Goal: Task Accomplishment & Management: Manage account settings

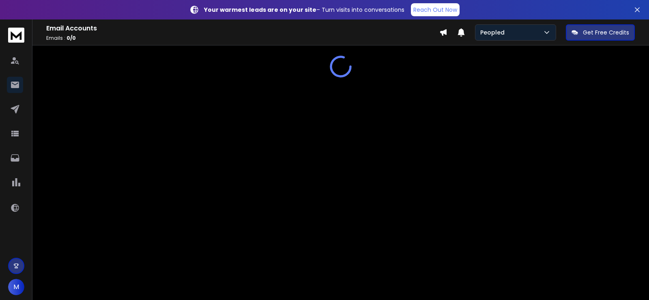
click at [494, 37] on button "Peopled" at bounding box center [515, 32] width 81 height 16
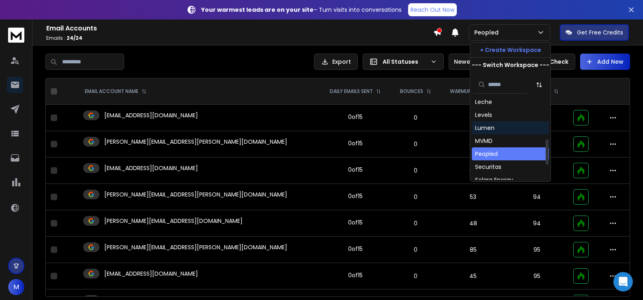
scroll to position [162, 0]
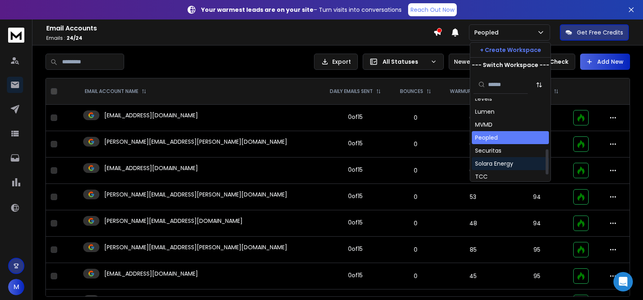
click at [528, 164] on div "Solara Energy" at bounding box center [510, 163] width 77 height 13
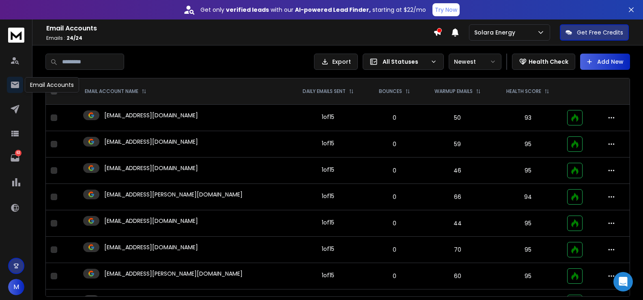
click at [17, 89] on icon at bounding box center [15, 85] width 10 height 10
click at [16, 87] on icon at bounding box center [15, 85] width 8 height 6
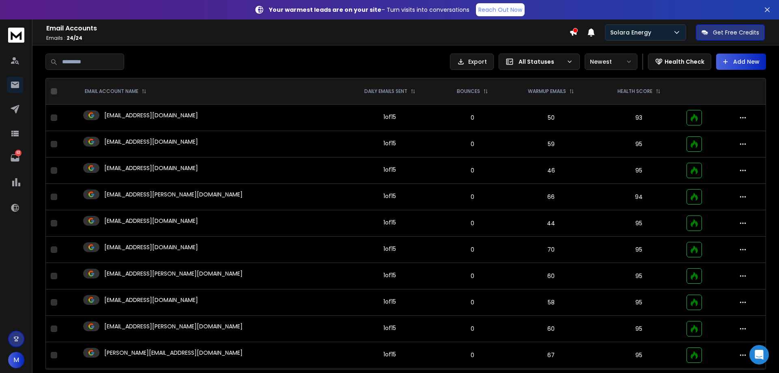
click at [648, 27] on button "Solara Energy" at bounding box center [645, 32] width 81 height 16
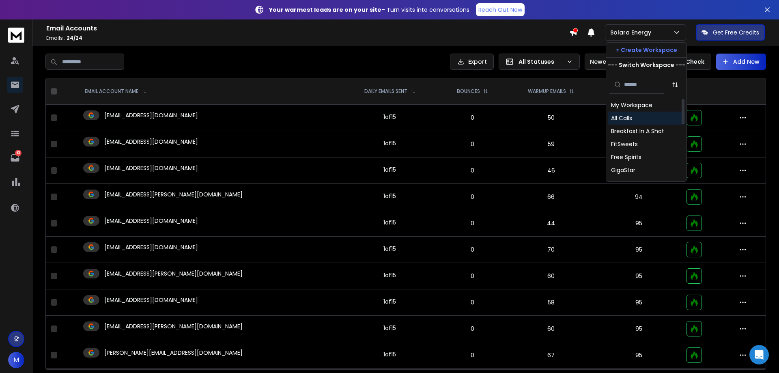
click at [644, 121] on div "All Calls" at bounding box center [646, 118] width 77 height 13
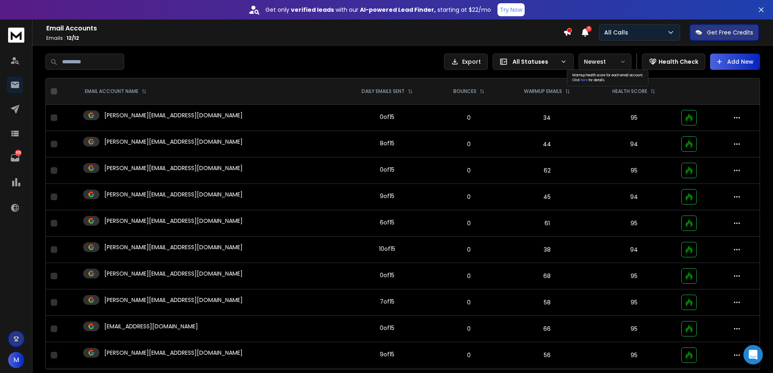
click at [614, 39] on button "All Calls" at bounding box center [639, 32] width 81 height 16
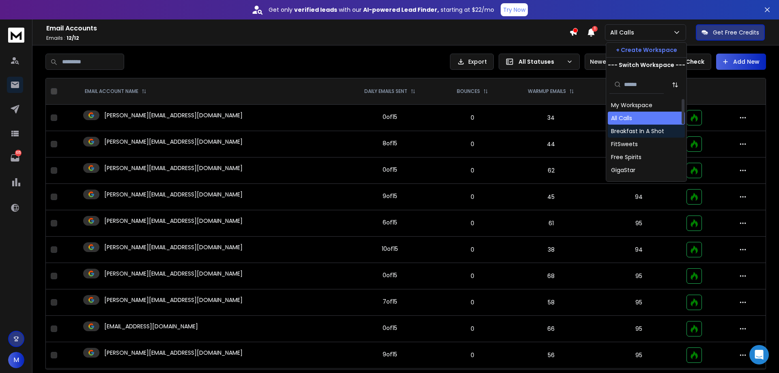
click at [632, 131] on div "Breakfast In A Shot" at bounding box center [637, 131] width 53 height 8
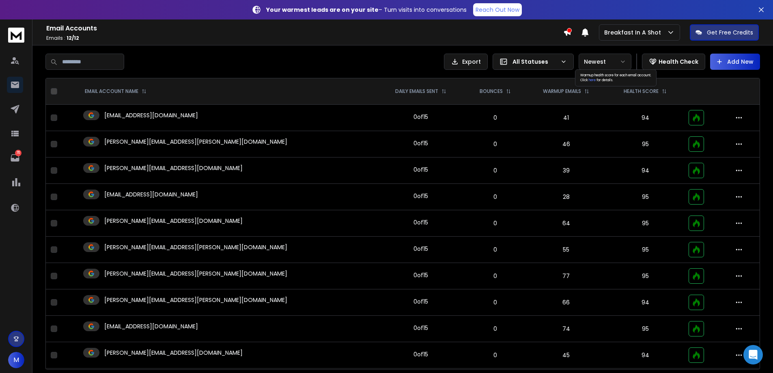
click at [606, 63] on button "Newest" at bounding box center [605, 62] width 53 height 16
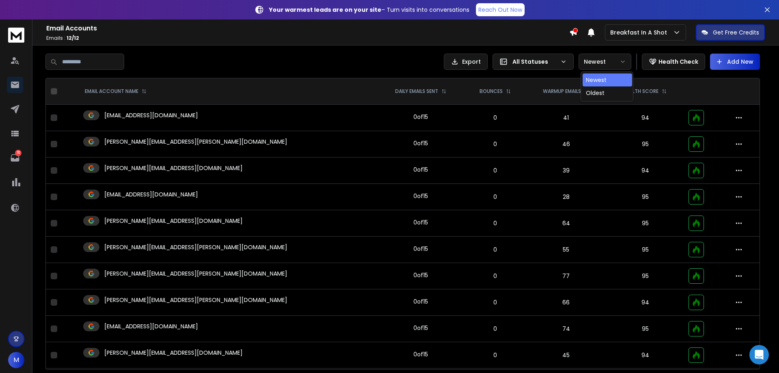
click at [608, 60] on button "Newest" at bounding box center [605, 62] width 53 height 16
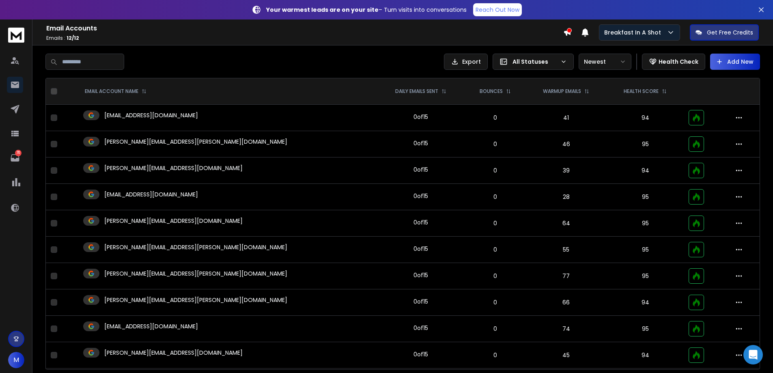
click at [639, 27] on button "Breakfast In A Shot" at bounding box center [639, 32] width 81 height 16
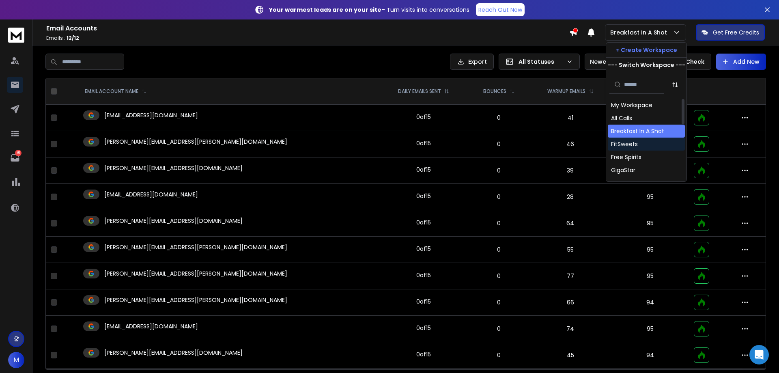
click at [642, 144] on div "FitSweets" at bounding box center [646, 144] width 77 height 13
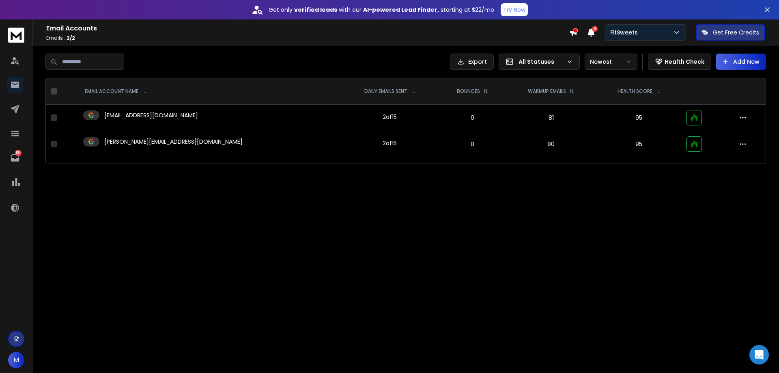
click at [636, 35] on p "FitSweets" at bounding box center [625, 32] width 31 height 8
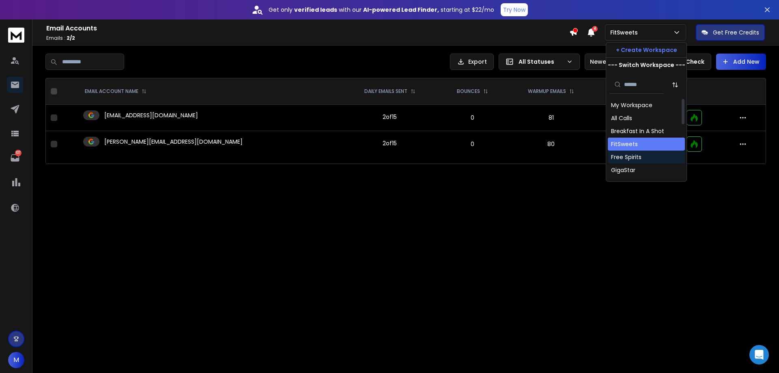
click at [657, 160] on div "Free Spirits" at bounding box center [646, 157] width 77 height 13
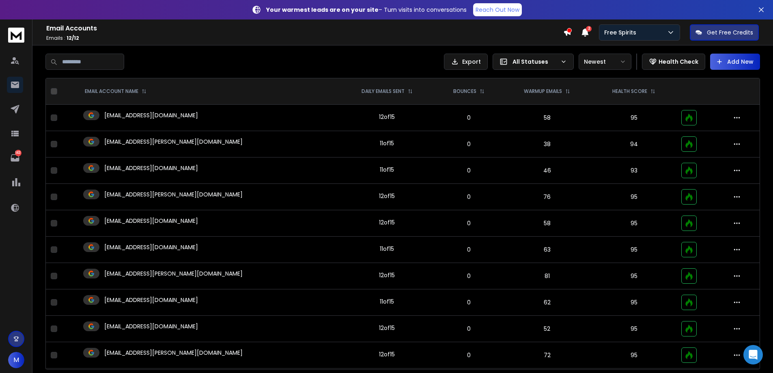
click at [640, 36] on div "Free Spirits" at bounding box center [639, 32] width 71 height 8
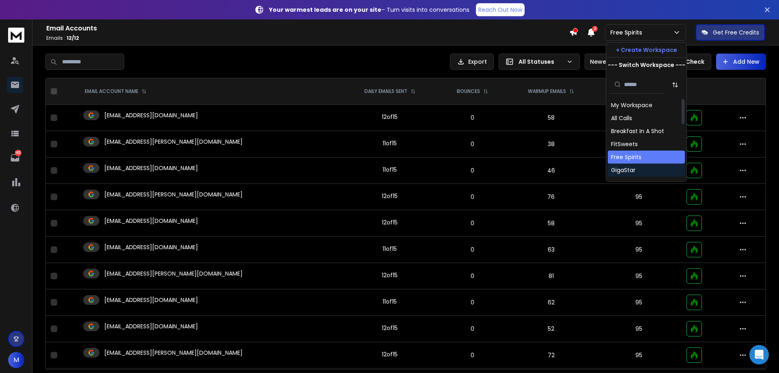
click at [644, 172] on div "GigaStar" at bounding box center [646, 170] width 77 height 13
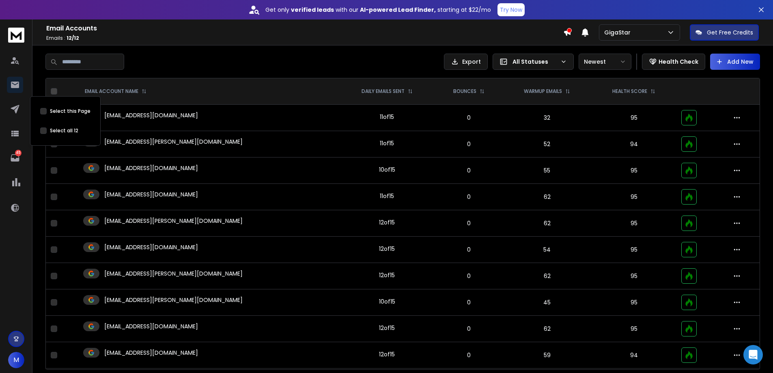
click at [53, 91] on button "Select this Page" at bounding box center [54, 91] width 6 height 6
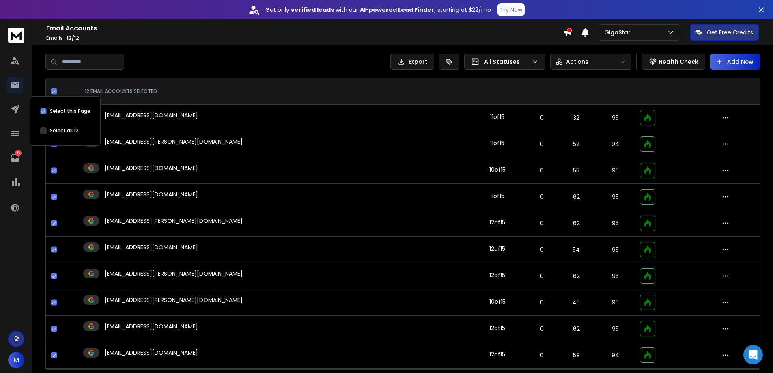
click at [53, 91] on button "Select this Page" at bounding box center [54, 91] width 6 height 6
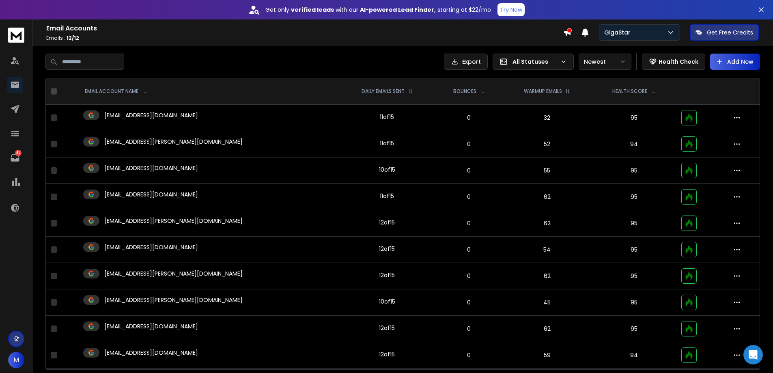
click at [629, 32] on p "GigaStar" at bounding box center [619, 32] width 30 height 8
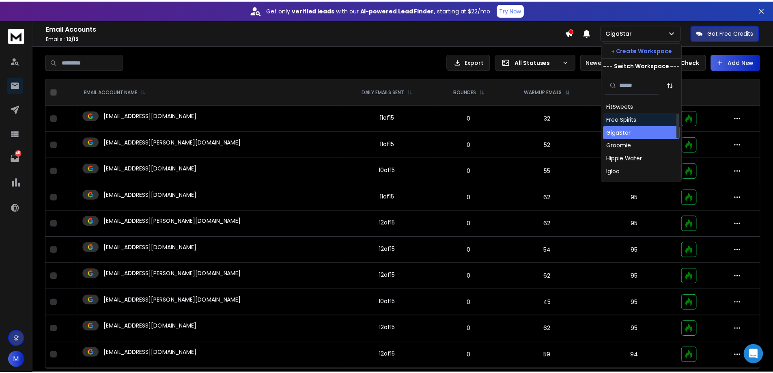
scroll to position [54, 0]
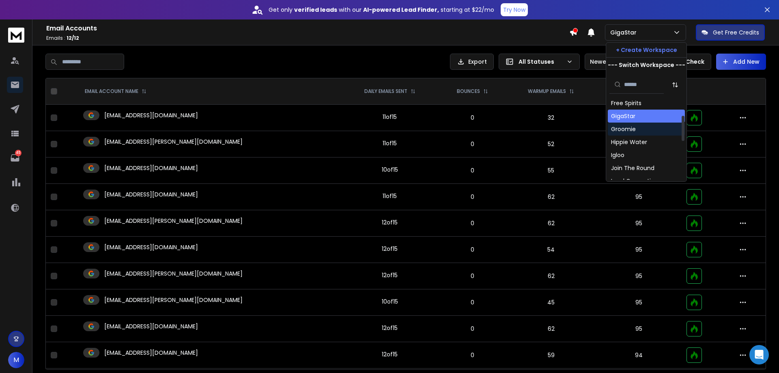
click at [648, 134] on div "Groomie" at bounding box center [646, 129] width 77 height 13
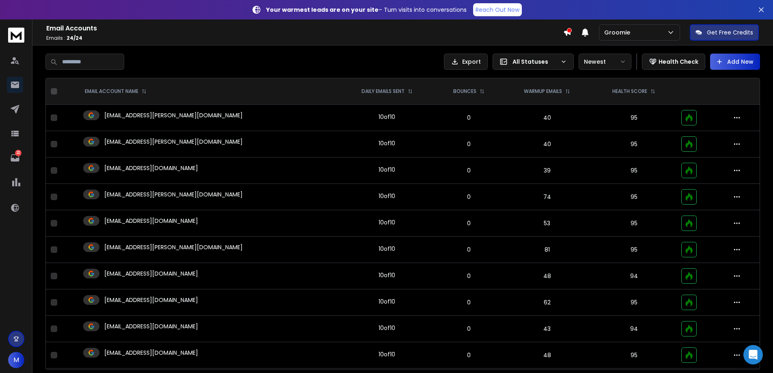
click at [610, 60] on button "Newest" at bounding box center [605, 62] width 53 height 16
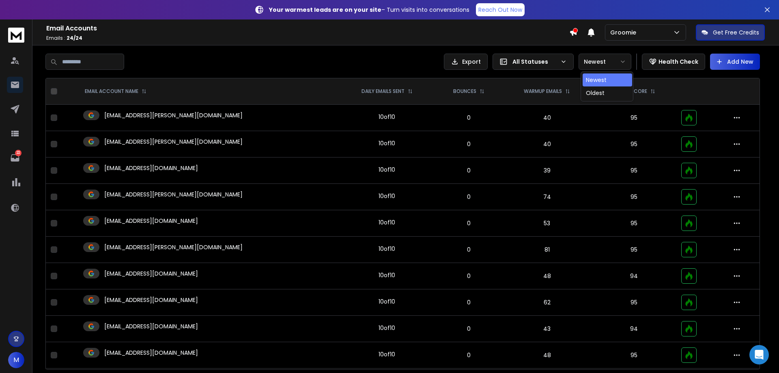
click at [611, 59] on button "Newest" at bounding box center [605, 62] width 53 height 16
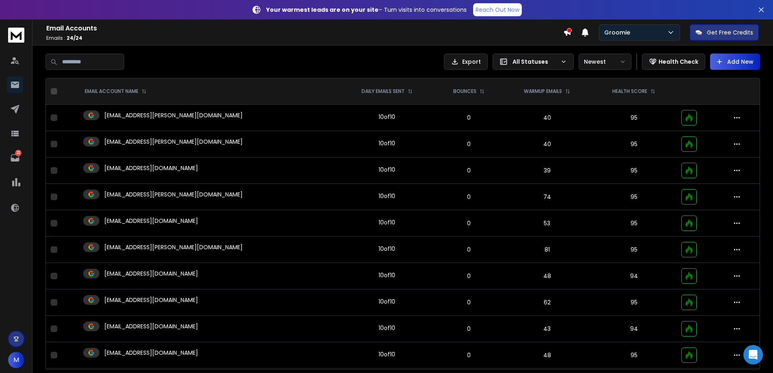
click at [625, 30] on p "Groomie" at bounding box center [618, 32] width 29 height 8
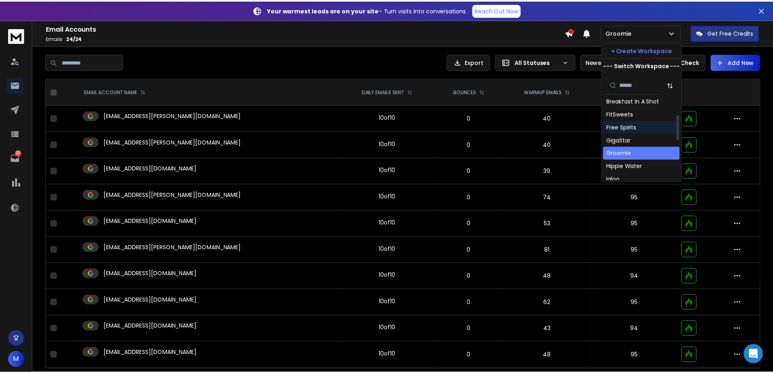
scroll to position [54, 0]
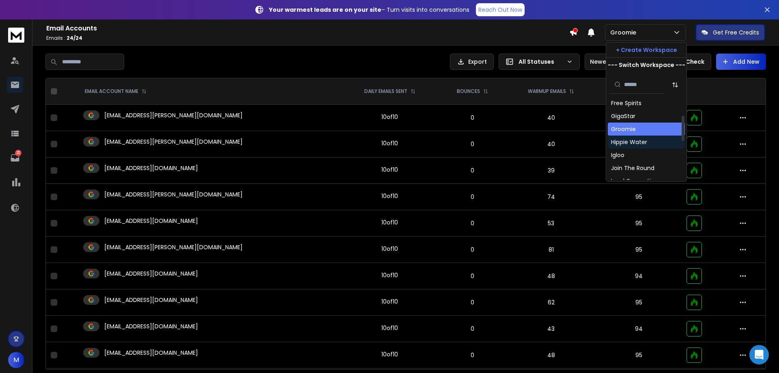
click at [645, 144] on div "Hippie Water" at bounding box center [629, 142] width 36 height 8
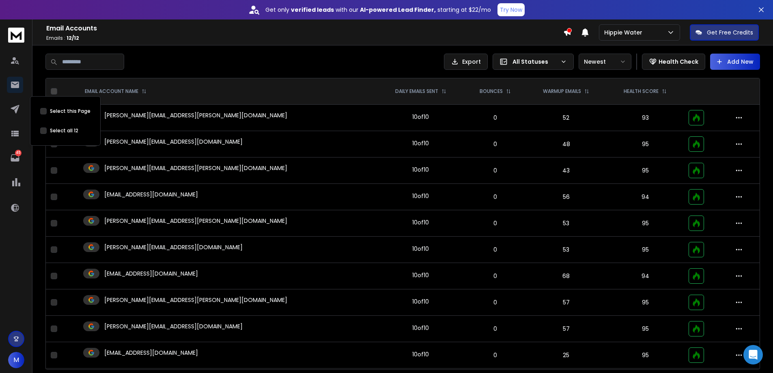
click at [50, 89] on th at bounding box center [62, 91] width 32 height 26
click at [53, 90] on button "Select this Page" at bounding box center [54, 91] width 6 height 6
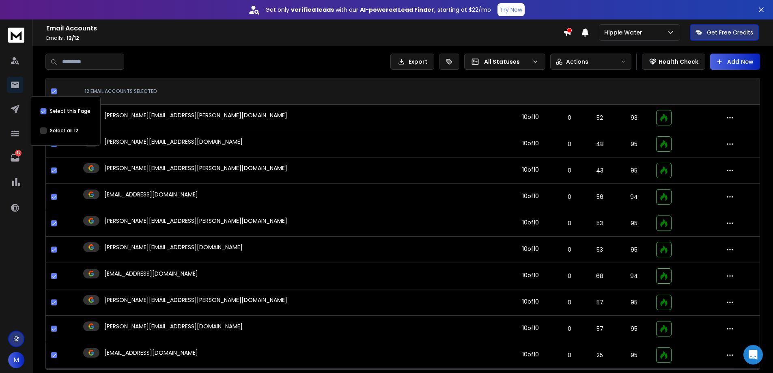
drag, startPoint x: 53, startPoint y: 90, endPoint x: 207, endPoint y: 88, distance: 153.8
click at [54, 90] on button "Select this Page" at bounding box center [54, 91] width 6 height 6
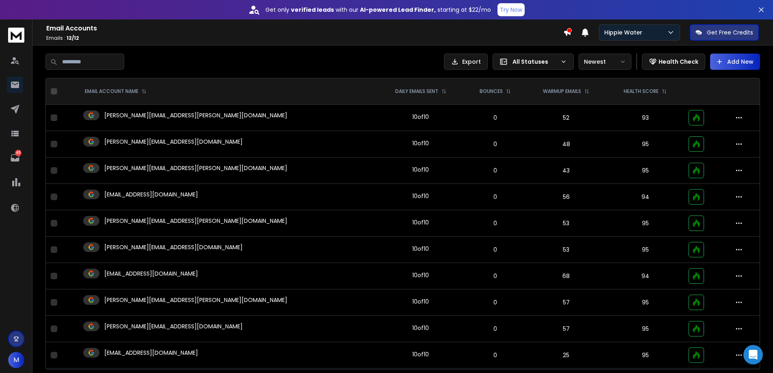
click at [632, 33] on p "Hippie Water" at bounding box center [624, 32] width 41 height 8
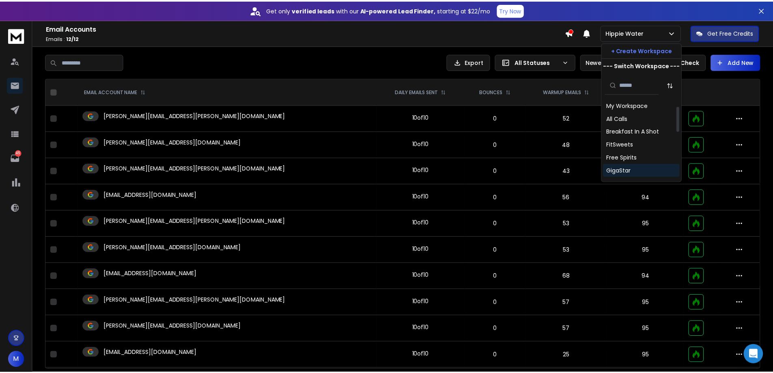
scroll to position [54, 0]
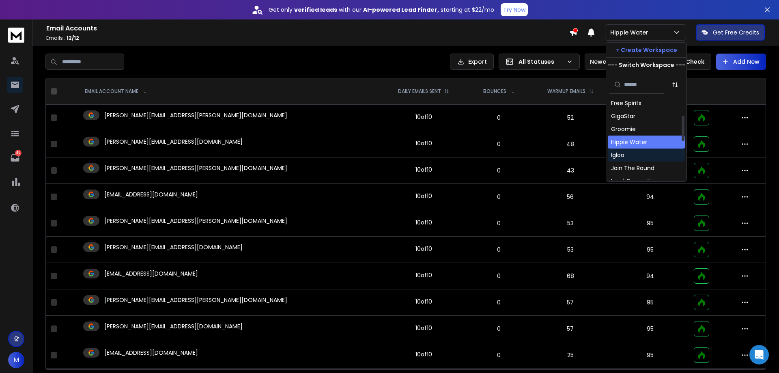
click at [648, 154] on div "Igloo" at bounding box center [646, 155] width 77 height 13
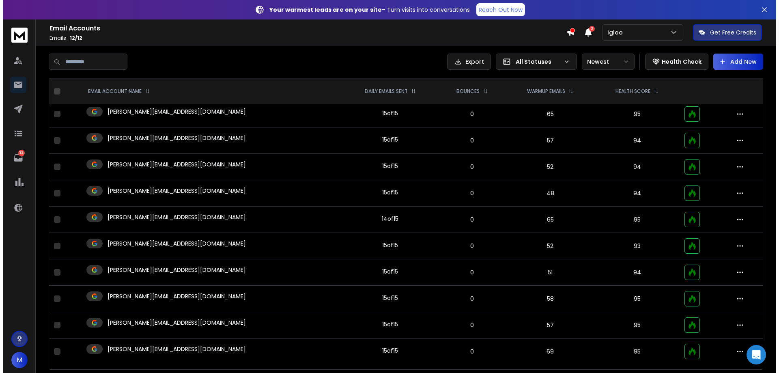
scroll to position [58, 0]
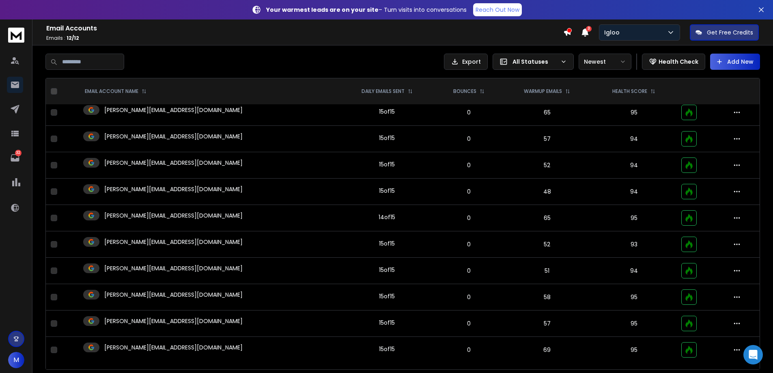
click at [649, 32] on div "Igloo" at bounding box center [639, 32] width 71 height 8
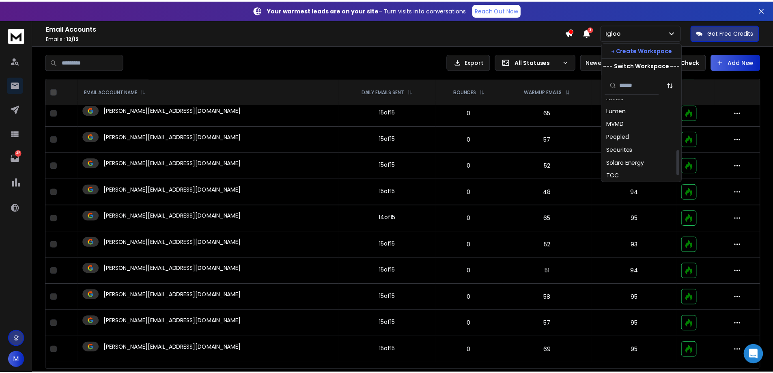
scroll to position [165, 0]
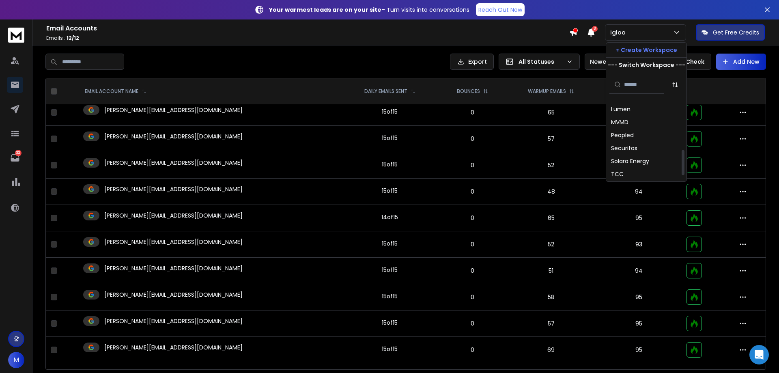
drag, startPoint x: 683, startPoint y: 140, endPoint x: 683, endPoint y: 158, distance: 17.5
click at [683, 158] on div at bounding box center [683, 162] width 3 height 25
click at [54, 92] on button "Select this Page" at bounding box center [54, 91] width 6 height 6
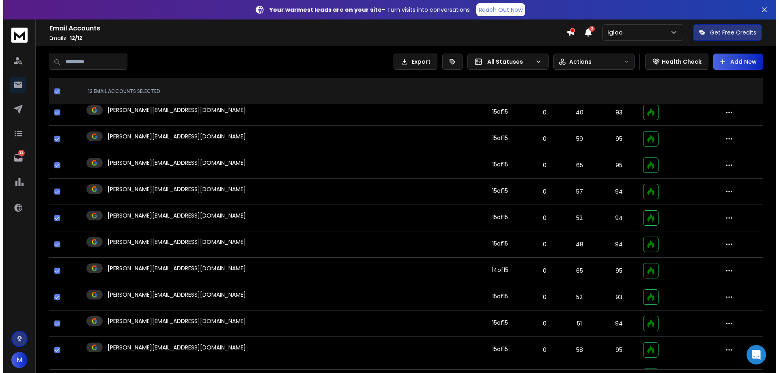
scroll to position [0, 0]
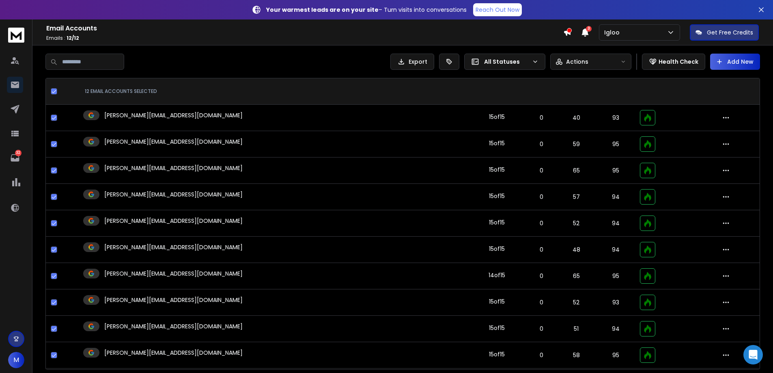
drag, startPoint x: 246, startPoint y: 69, endPoint x: 496, endPoint y: 68, distance: 250.4
click at [246, 69] on div at bounding box center [215, 62] width 340 height 16
click at [625, 32] on div "Igloo" at bounding box center [639, 32] width 71 height 8
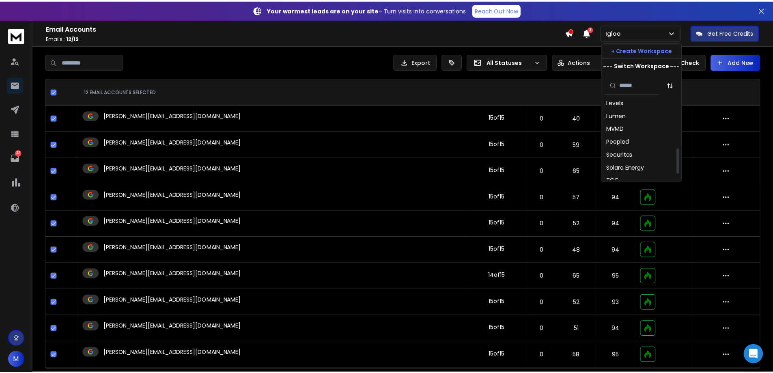
scroll to position [164, 0]
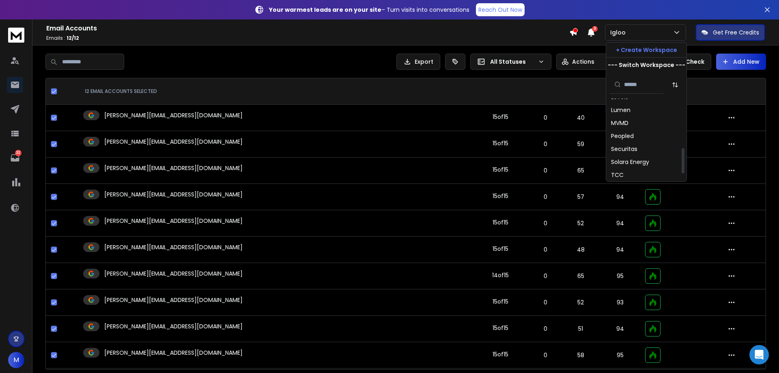
drag, startPoint x: 683, startPoint y: 109, endPoint x: 681, endPoint y: 160, distance: 50.8
click at [682, 160] on div at bounding box center [683, 160] width 3 height 25
click at [662, 149] on div "Securitas" at bounding box center [646, 148] width 77 height 13
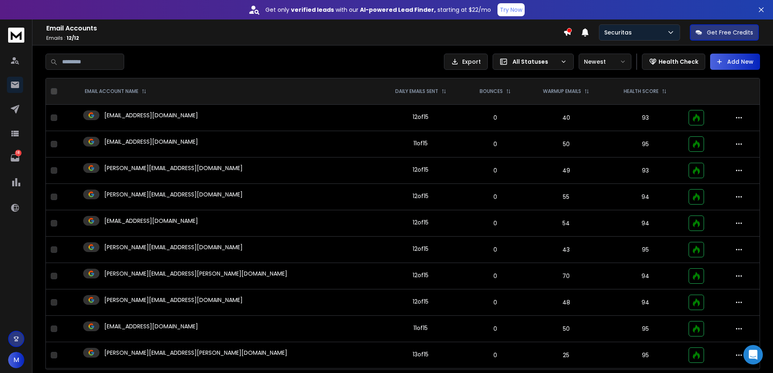
click at [640, 33] on div "Securitas" at bounding box center [639, 32] width 71 height 8
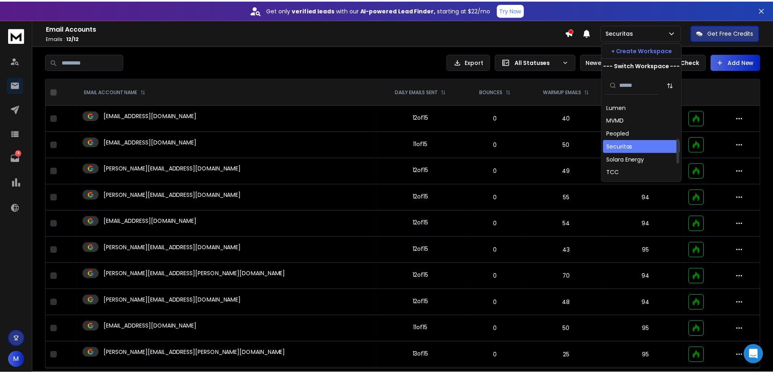
scroll to position [179, 0]
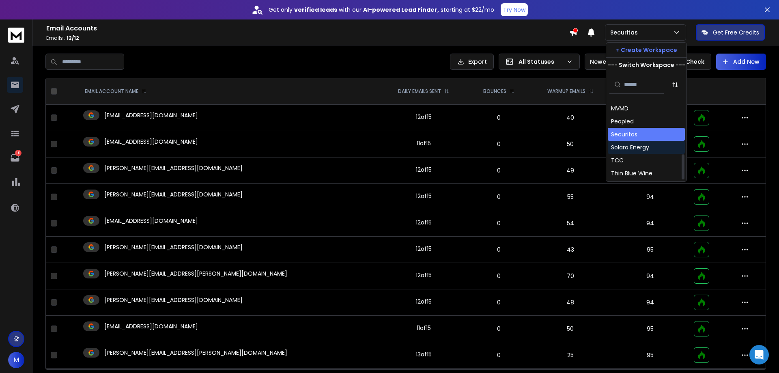
click at [657, 149] on div "Solara Energy" at bounding box center [646, 147] width 77 height 13
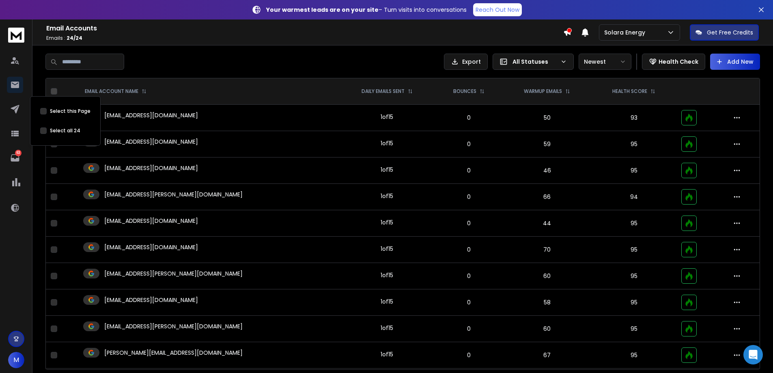
click at [54, 89] on button "Select this Page" at bounding box center [54, 91] width 6 height 6
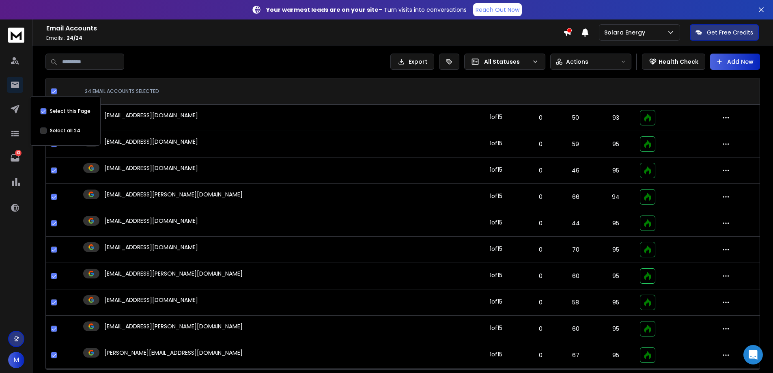
click at [54, 89] on button "Select this Page" at bounding box center [54, 91] width 6 height 6
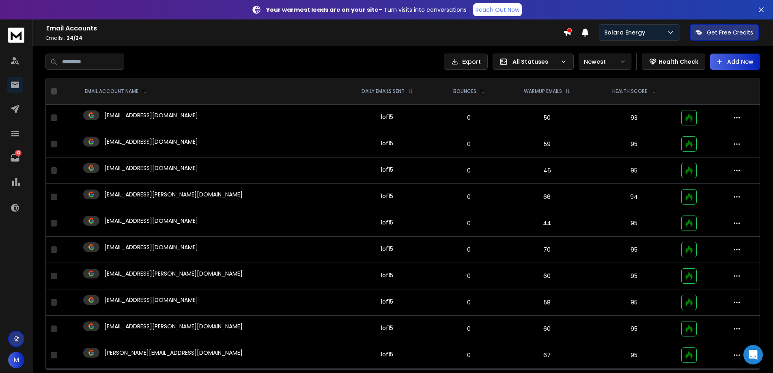
click at [632, 34] on p "Solara Energy" at bounding box center [626, 32] width 44 height 8
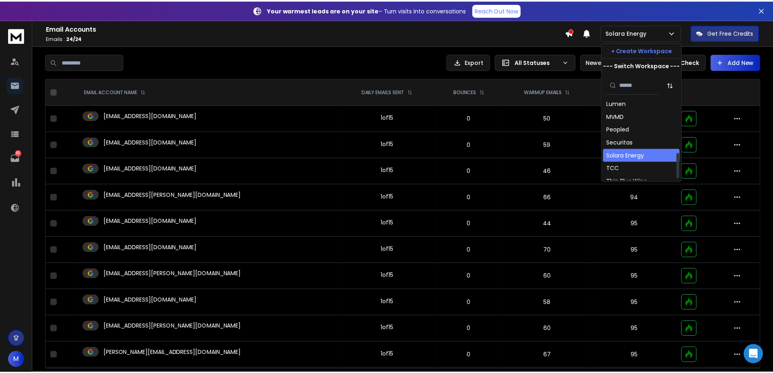
scroll to position [179, 0]
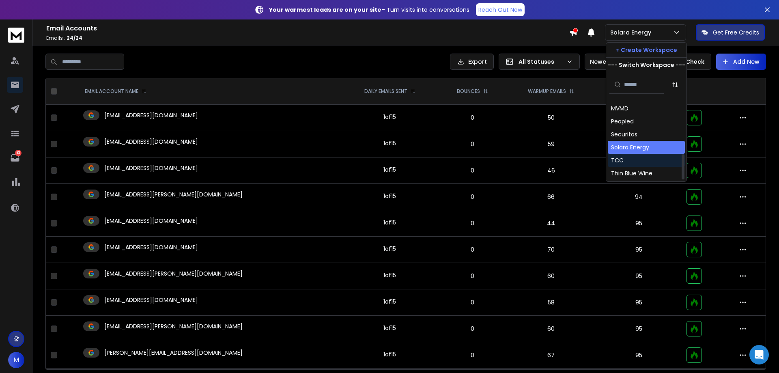
click at [644, 161] on div "TCC" at bounding box center [646, 160] width 77 height 13
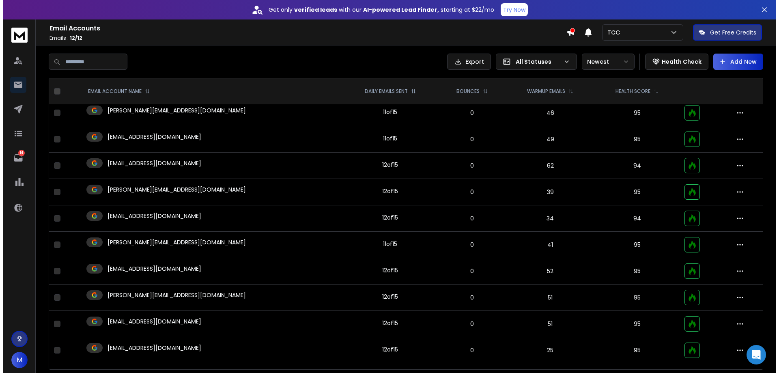
scroll to position [58, 0]
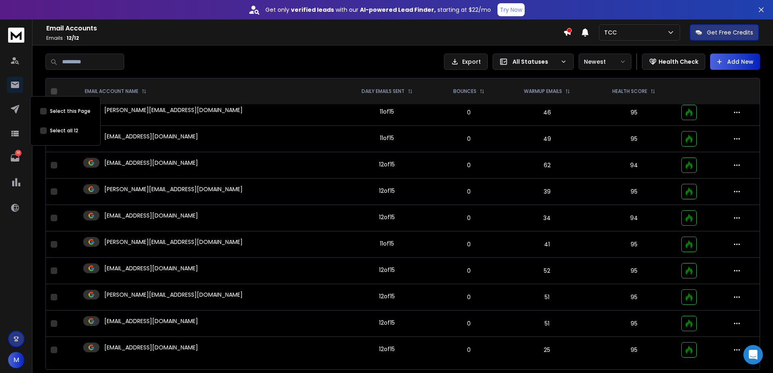
click at [52, 90] on button "Select this Page" at bounding box center [54, 91] width 6 height 6
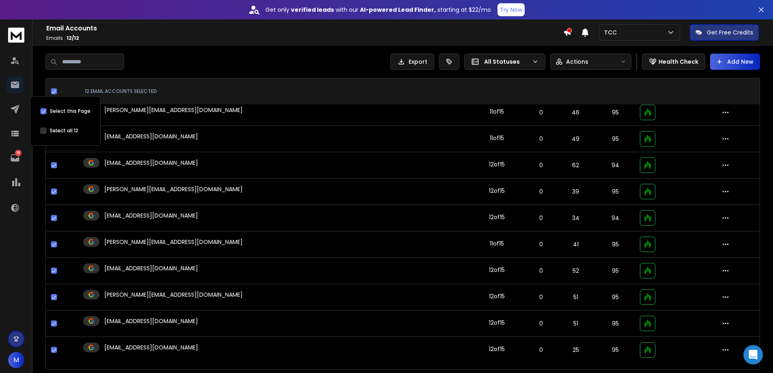
click at [52, 90] on button "Select this Page" at bounding box center [54, 91] width 6 height 6
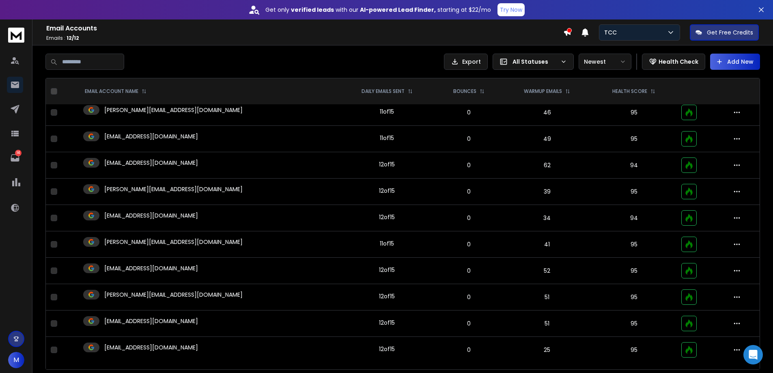
click at [625, 34] on div "TCC" at bounding box center [639, 32] width 71 height 8
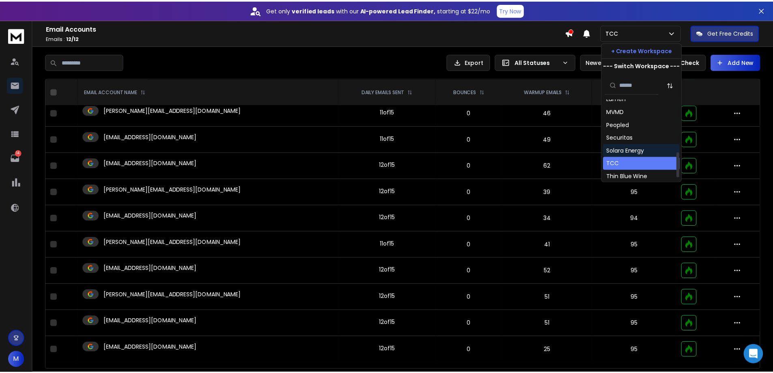
scroll to position [179, 0]
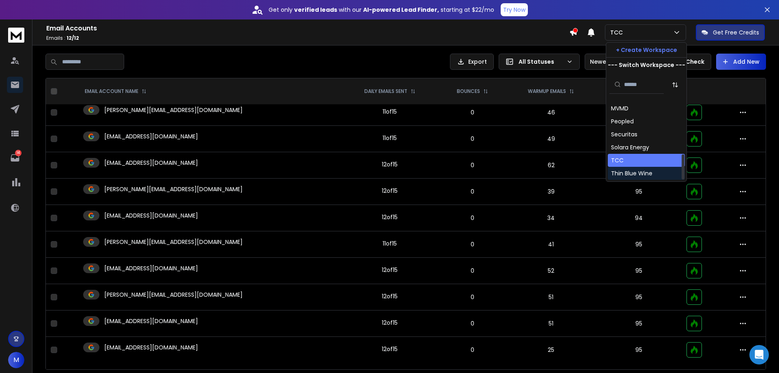
click at [638, 172] on div "Thin Blue Wine" at bounding box center [631, 173] width 41 height 8
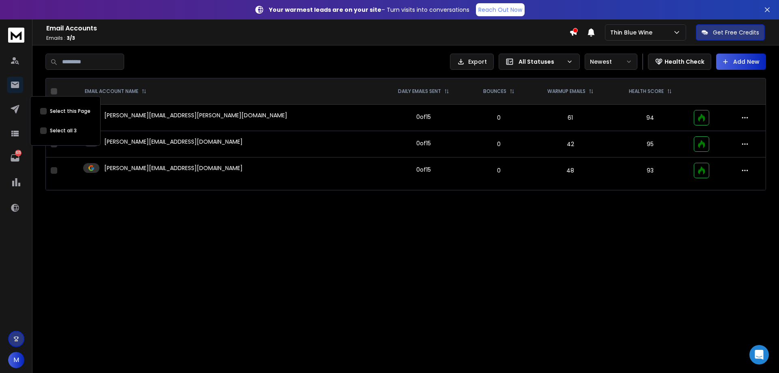
click at [54, 91] on button "Select this Page" at bounding box center [54, 91] width 6 height 6
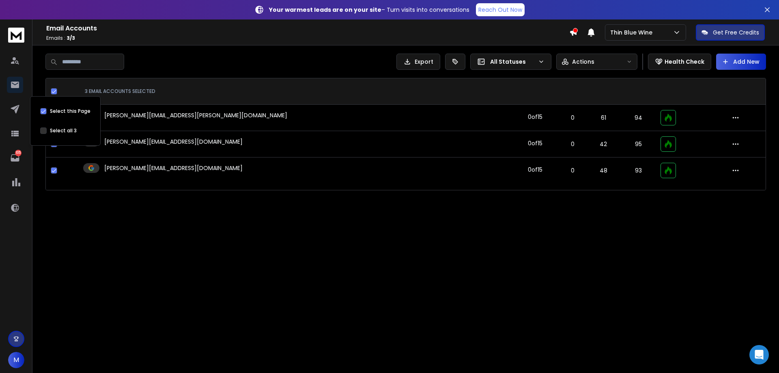
click at [54, 91] on button "Select this Page" at bounding box center [54, 91] width 6 height 6
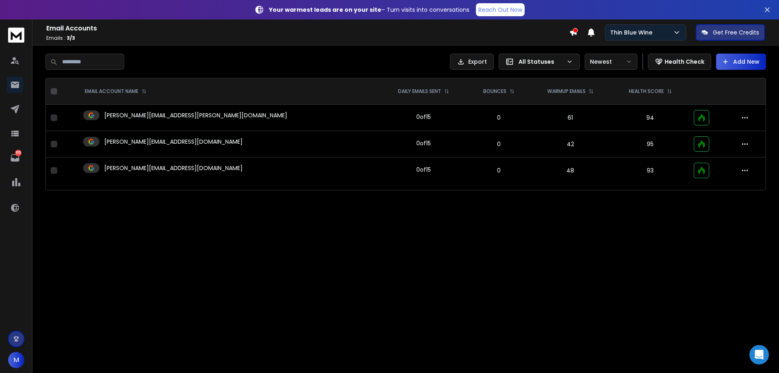
click at [645, 32] on p "Thin Blue Wine" at bounding box center [632, 32] width 45 height 8
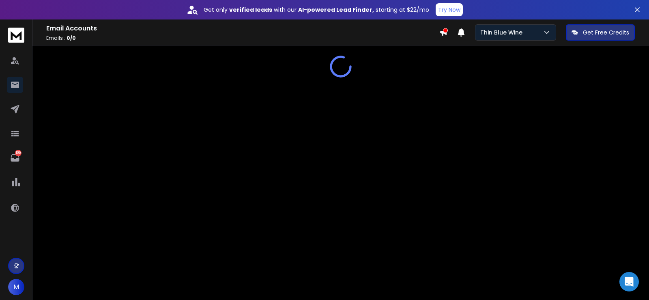
click at [511, 37] on button "Thin Blue Wine" at bounding box center [515, 32] width 81 height 16
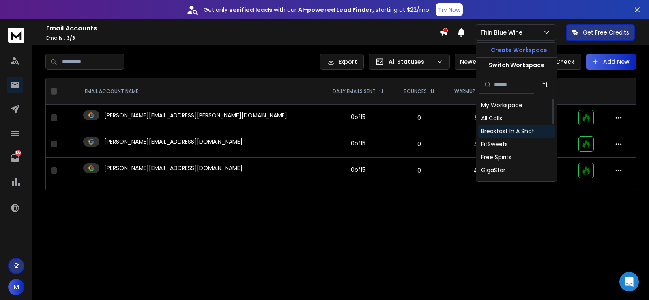
drag, startPoint x: 553, startPoint y: 118, endPoint x: 554, endPoint y: 100, distance: 17.9
click at [554, 100] on div at bounding box center [553, 111] width 3 height 25
click at [530, 115] on div "All Calls" at bounding box center [516, 118] width 77 height 13
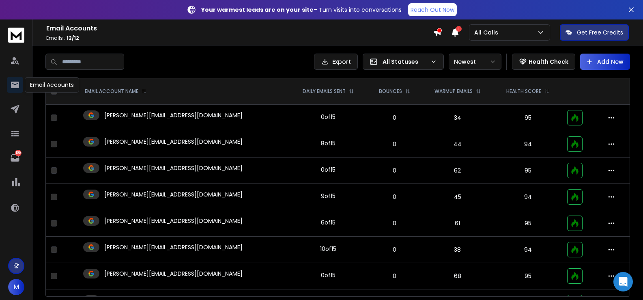
click at [15, 84] on icon at bounding box center [15, 85] width 10 height 10
click at [19, 105] on icon at bounding box center [15, 109] width 9 height 9
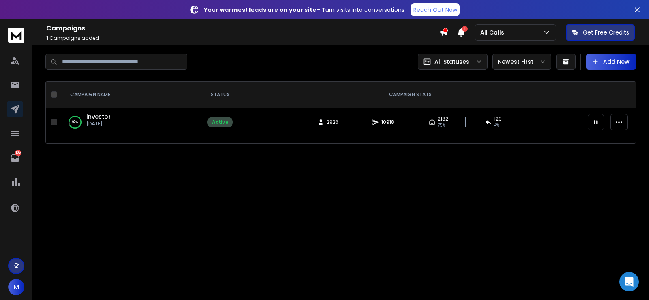
click at [111, 117] on h1 "Investor" at bounding box center [98, 116] width 24 height 8
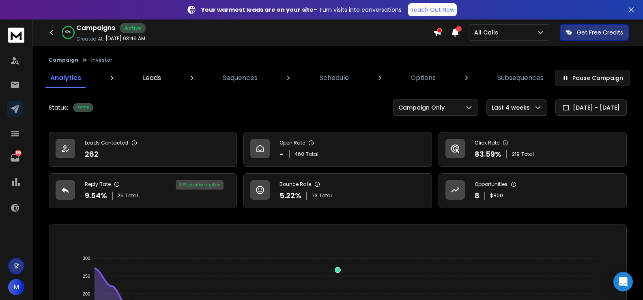
click at [144, 80] on p "Leads" at bounding box center [152, 78] width 18 height 10
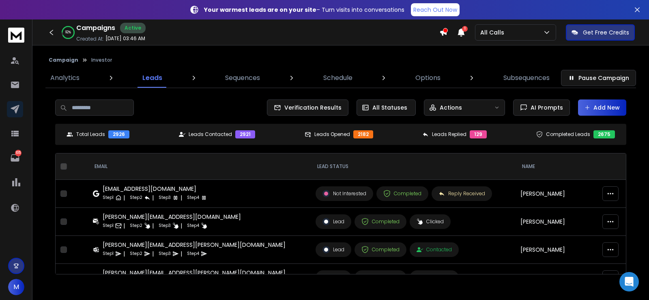
click at [592, 106] on button "Add New" at bounding box center [602, 107] width 48 height 16
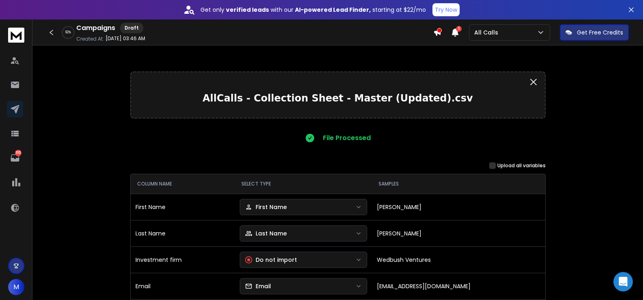
click at [253, 114] on div "AllCalls - Collection Sheet - Master (Updated).csv" at bounding box center [338, 94] width 416 height 47
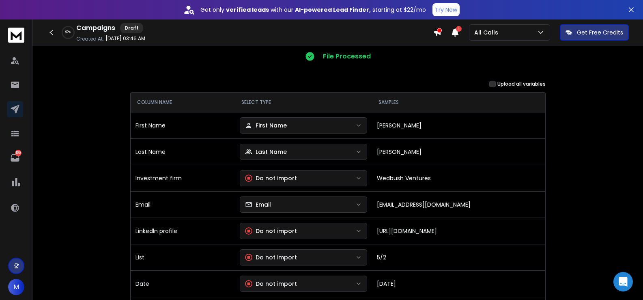
scroll to position [284, 0]
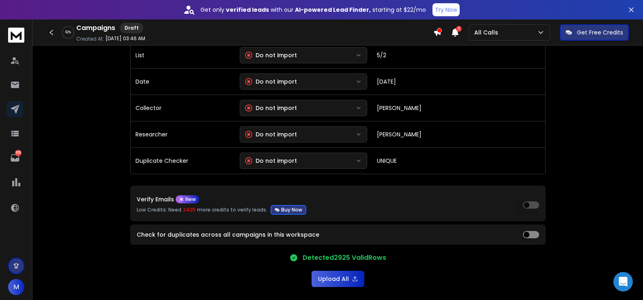
click at [329, 276] on button "Upload All" at bounding box center [338, 279] width 53 height 16
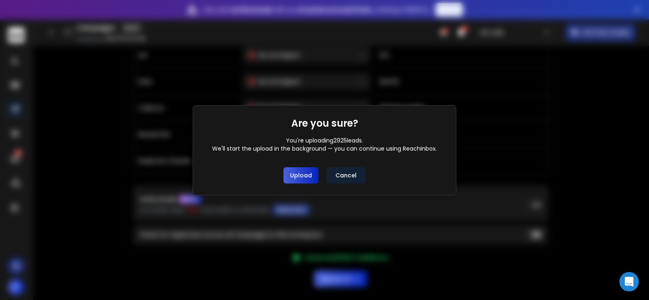
click at [300, 179] on button "Upload" at bounding box center [301, 175] width 35 height 16
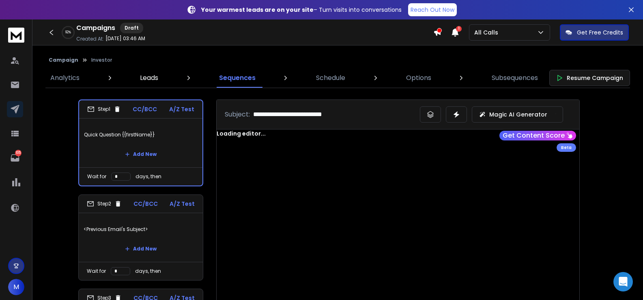
click at [150, 76] on p "Leads" at bounding box center [149, 78] width 18 height 10
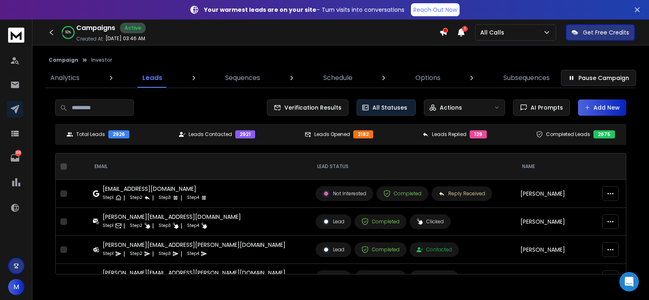
click at [403, 112] on button "All Statuses" at bounding box center [386, 107] width 59 height 16
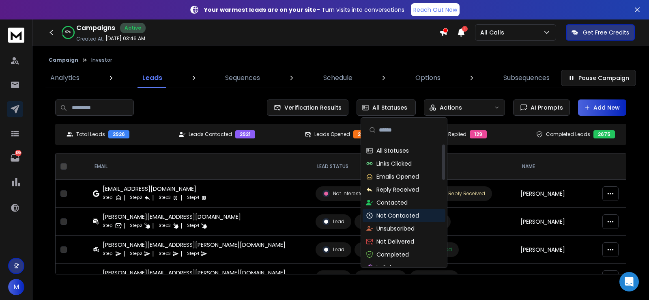
click at [390, 217] on p "Not Contacted" at bounding box center [398, 215] width 43 height 8
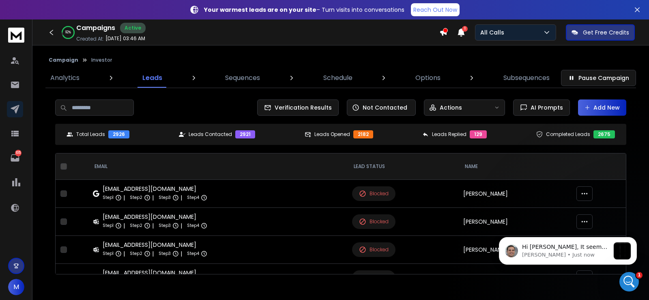
click at [513, 33] on div "All Calls" at bounding box center [516, 32] width 71 height 8
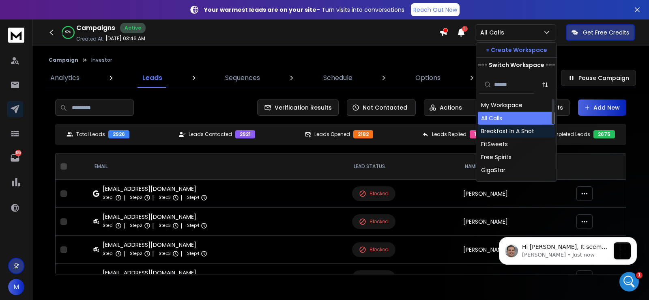
click at [510, 131] on div "Breakfast In A Shot" at bounding box center [507, 131] width 53 height 8
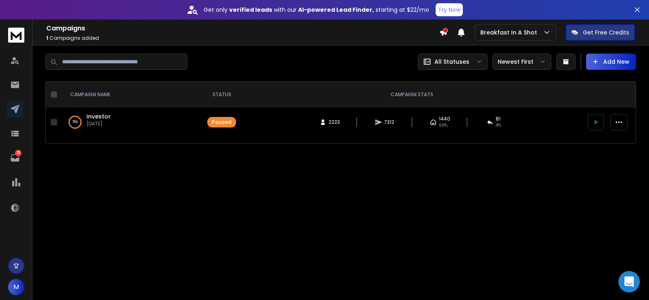
click at [627, 279] on icon "Open Intercom Messenger" at bounding box center [629, 281] width 9 height 11
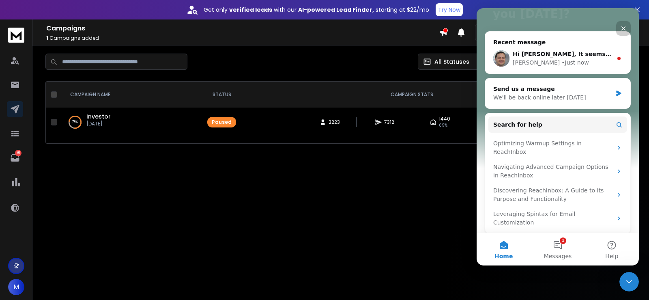
scroll to position [116, 0]
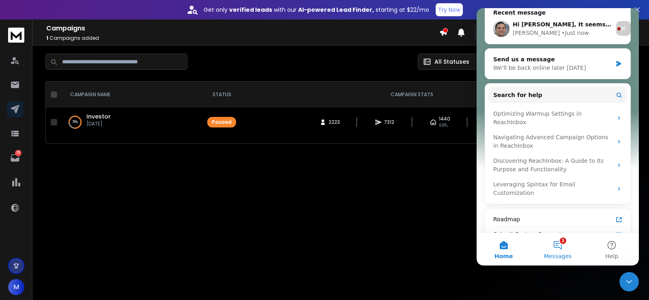
click at [561, 247] on button "1 Messages" at bounding box center [558, 249] width 54 height 32
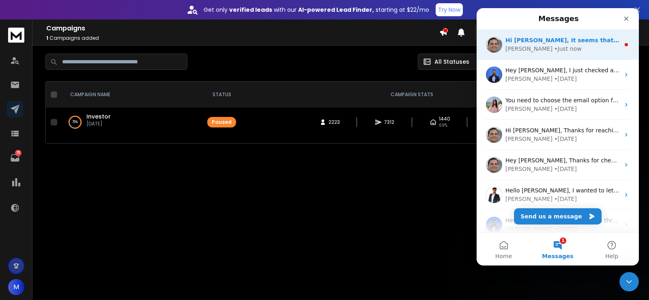
click at [553, 52] on div "Raj • Just now" at bounding box center [563, 49] width 114 height 9
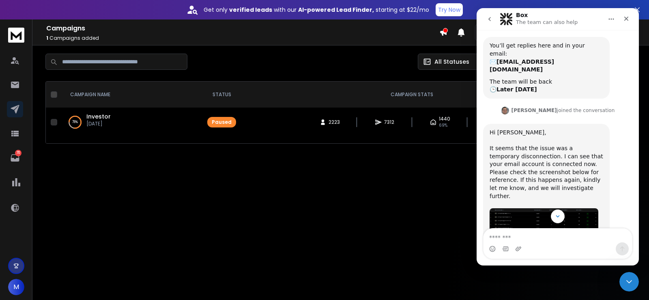
scroll to position [88, 0]
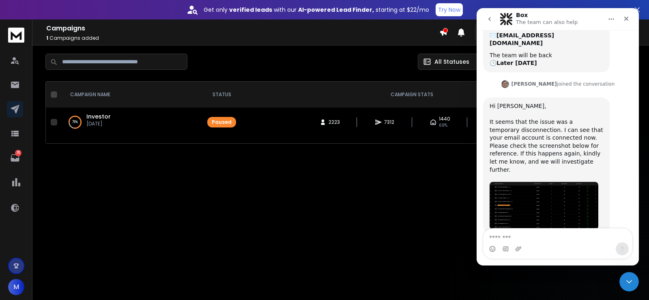
click at [572, 182] on img "Raj says…" at bounding box center [544, 205] width 109 height 47
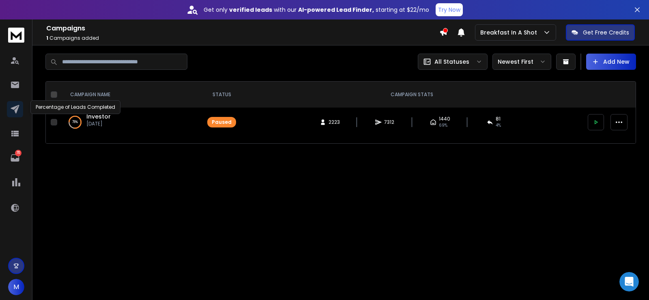
click at [86, 121] on div "78 % Investor 3 months ago" at bounding box center [132, 121] width 126 height 19
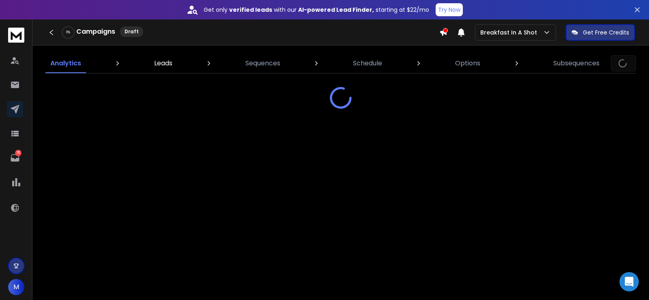
click at [166, 65] on p "Leads" at bounding box center [163, 63] width 18 height 10
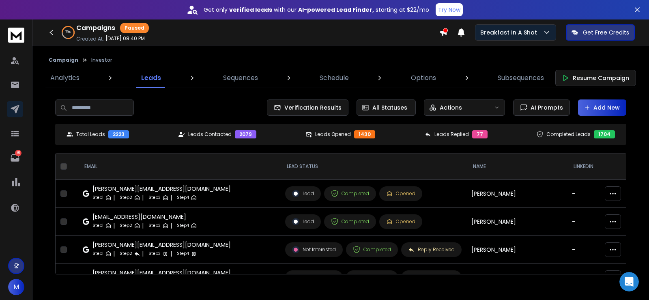
click at [501, 30] on p "Breakfast In A Shot" at bounding box center [511, 32] width 60 height 8
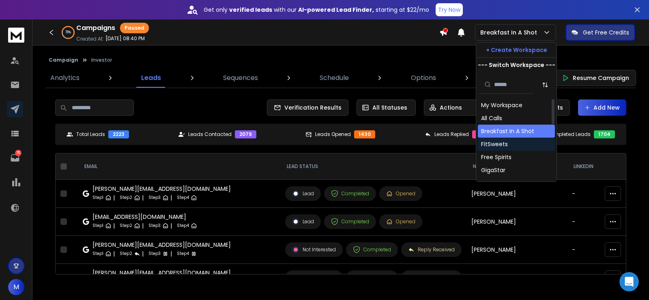
click at [521, 149] on div "FitSweets" at bounding box center [516, 144] width 77 height 13
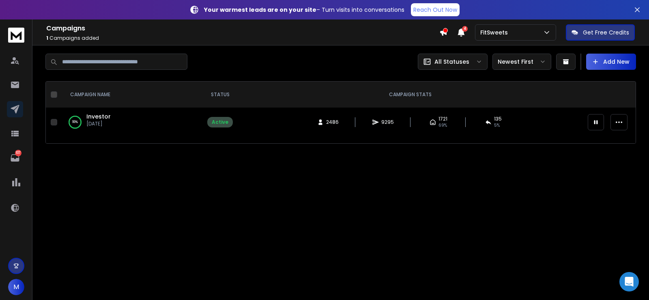
click at [92, 123] on p "[DATE]" at bounding box center [98, 124] width 24 height 6
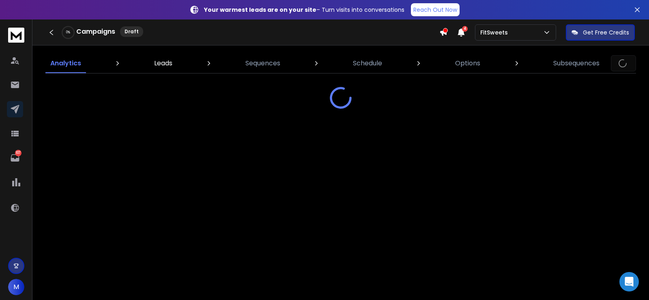
click at [172, 66] on p "Leads" at bounding box center [163, 63] width 18 height 10
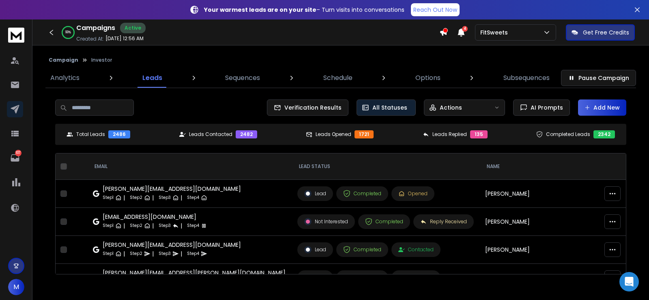
click at [389, 105] on p "All Statuses" at bounding box center [390, 107] width 35 height 8
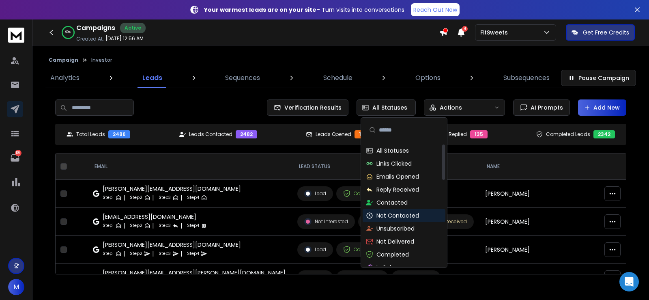
drag, startPoint x: 400, startPoint y: 213, endPoint x: 390, endPoint y: 211, distance: 9.6
click at [399, 213] on p "Not Contacted" at bounding box center [398, 215] width 43 height 8
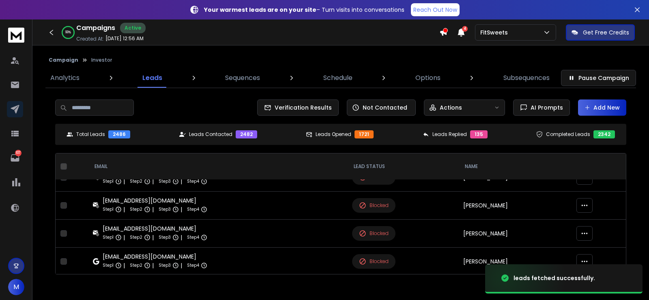
scroll to position [24, 0]
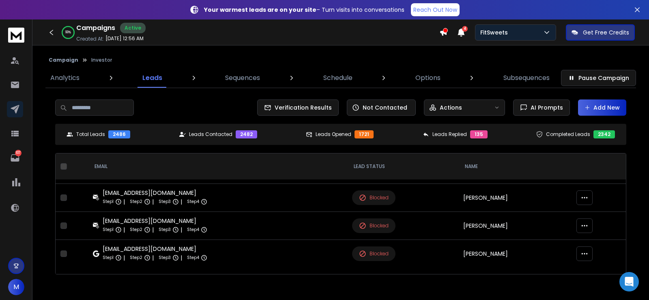
click at [509, 36] on p "FitSweets" at bounding box center [496, 32] width 31 height 8
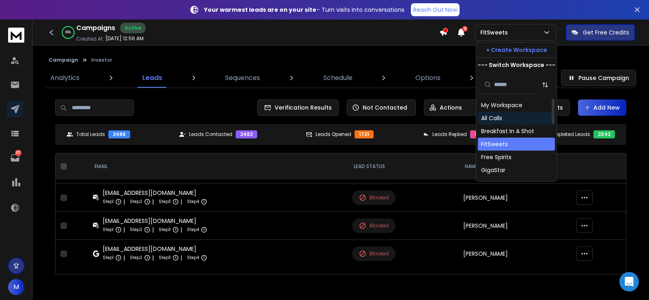
click at [502, 119] on div "All Calls" at bounding box center [491, 118] width 21 height 8
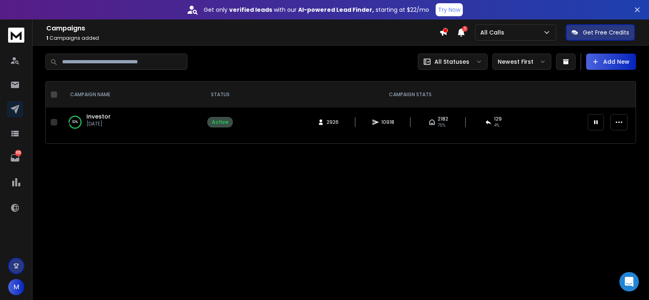
click at [95, 131] on div "Investor [DATE]" at bounding box center [98, 121] width 24 height 19
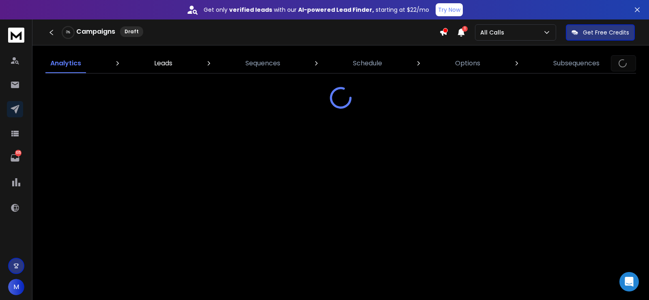
click at [164, 67] on p "Leads" at bounding box center [163, 63] width 18 height 10
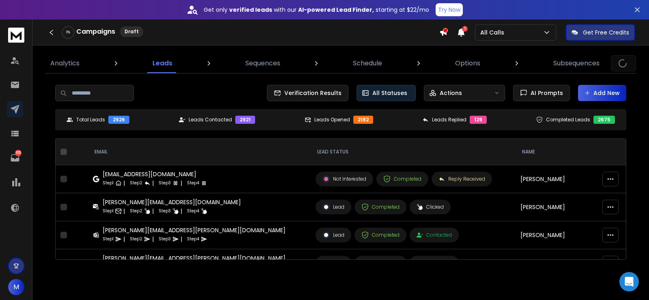
click at [395, 92] on p "All Statuses" at bounding box center [390, 93] width 35 height 8
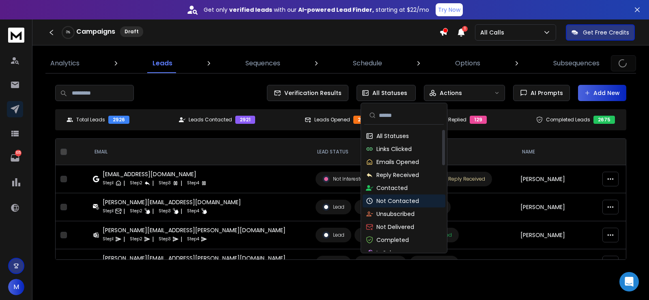
click at [407, 205] on p "Not Contacted" at bounding box center [398, 201] width 43 height 8
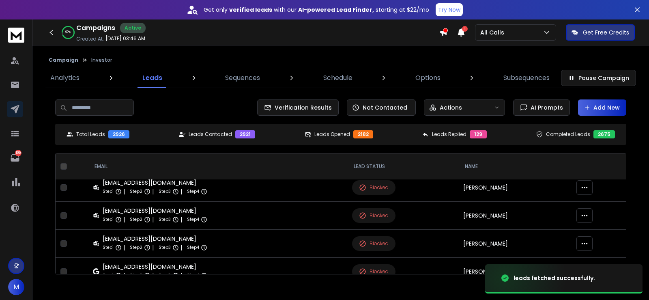
scroll to position [52, 0]
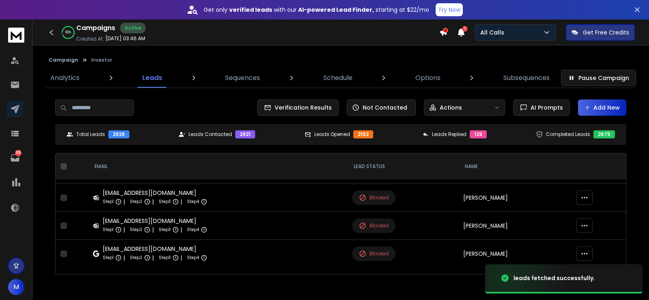
click at [497, 30] on p "All Calls" at bounding box center [494, 32] width 27 height 8
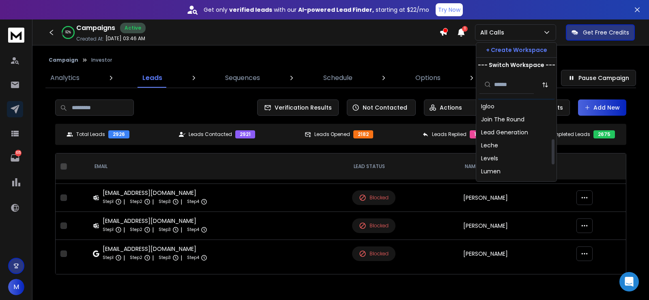
scroll to position [54, 0]
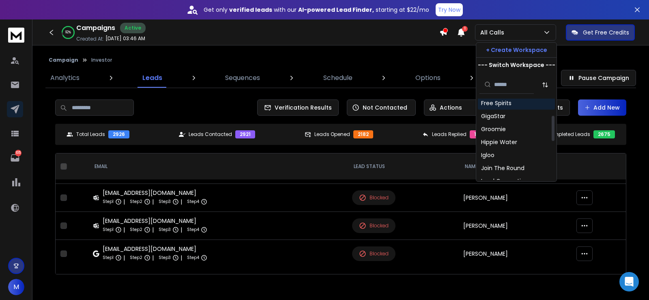
click at [518, 103] on div "Free Spirits" at bounding box center [516, 103] width 77 height 13
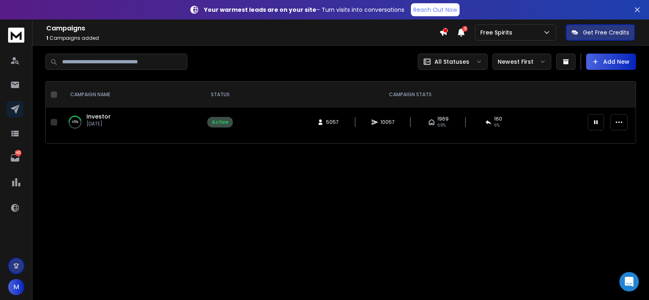
click at [122, 123] on div "45 % Investor [DATE]" at bounding box center [132, 121] width 126 height 19
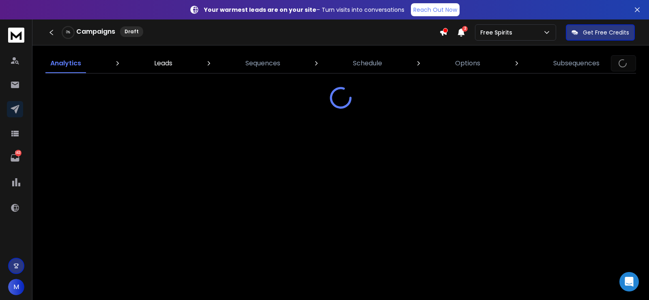
click at [167, 60] on p "Leads" at bounding box center [163, 63] width 18 height 10
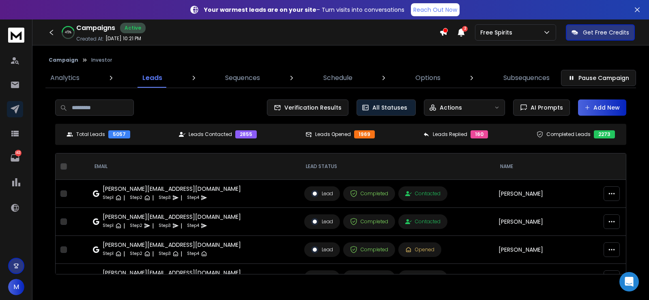
click at [395, 109] on p "All Statuses" at bounding box center [390, 107] width 35 height 8
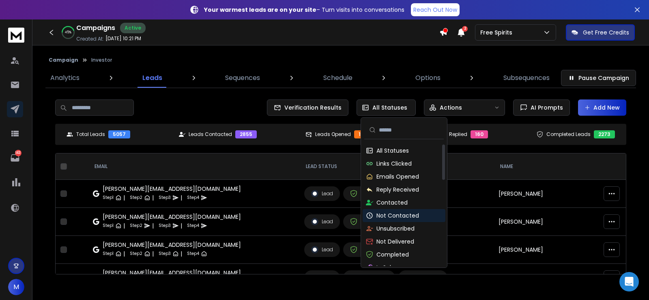
click at [395, 213] on p "Not Contacted" at bounding box center [398, 215] width 43 height 8
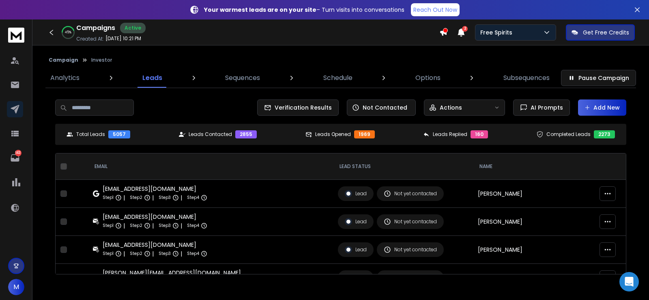
click at [520, 34] on div "Free Spirits" at bounding box center [516, 32] width 71 height 8
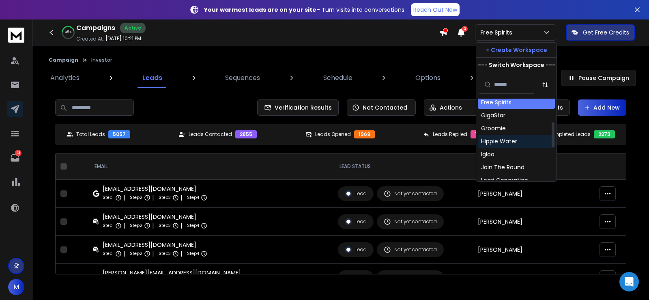
scroll to position [108, 0]
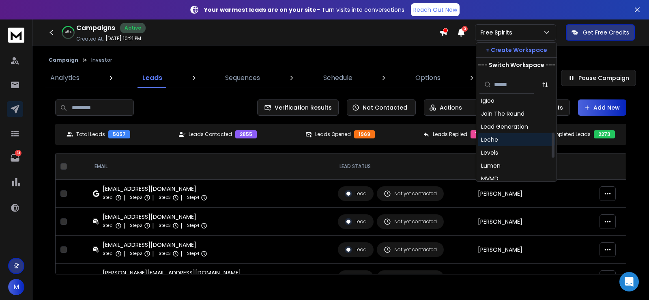
click at [522, 142] on div "Leche" at bounding box center [516, 139] width 77 height 13
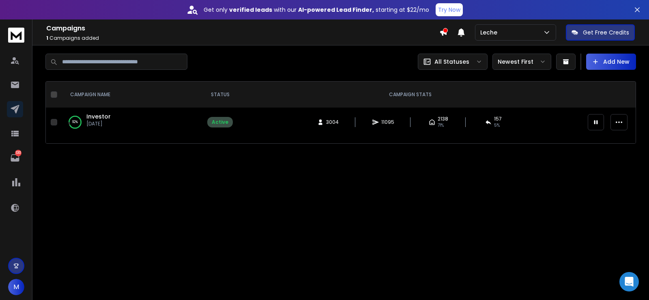
click at [103, 125] on p "[DATE]" at bounding box center [98, 124] width 24 height 6
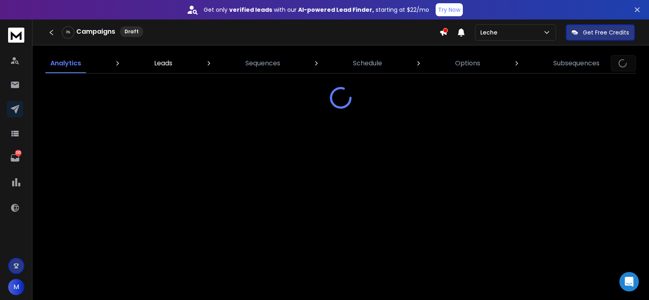
click at [167, 64] on p "Leads" at bounding box center [163, 63] width 18 height 10
click at [643, 294] on div at bounding box center [643, 294] width 0 height 0
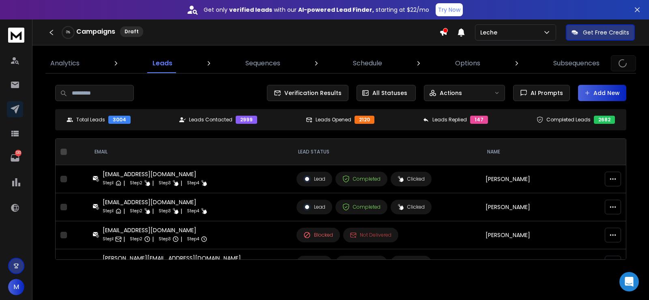
click at [594, 90] on button "Add New" at bounding box center [602, 93] width 48 height 16
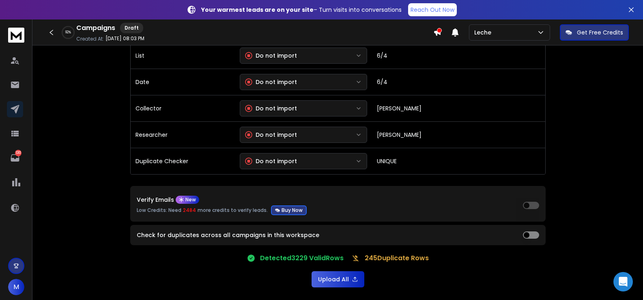
scroll to position [284, 0]
click at [335, 280] on button "Upload All" at bounding box center [338, 279] width 53 height 16
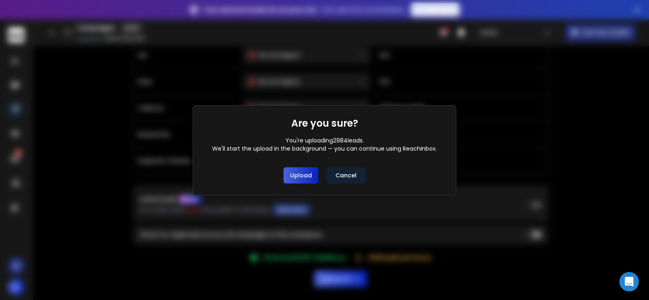
click at [298, 177] on button "Upload" at bounding box center [301, 175] width 35 height 16
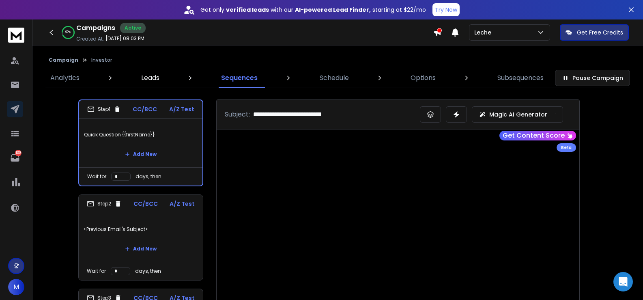
click at [154, 74] on p "Leads" at bounding box center [150, 78] width 18 height 10
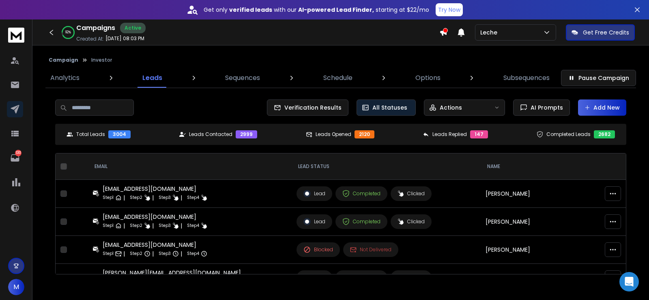
click at [383, 110] on p "All Statuses" at bounding box center [390, 107] width 35 height 8
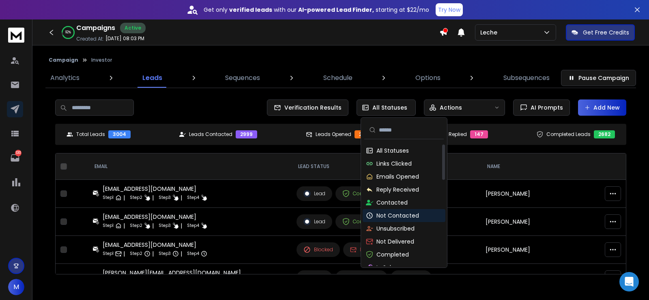
click at [400, 214] on p "Not Contacted" at bounding box center [398, 215] width 43 height 8
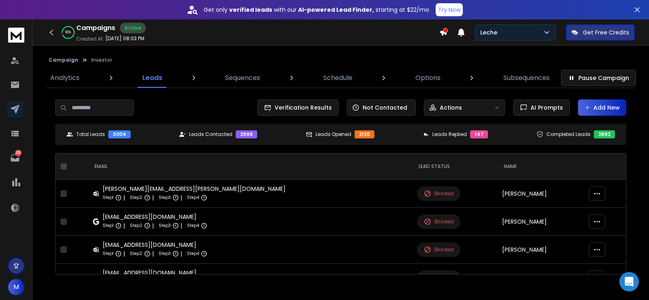
click at [497, 29] on p "Leche" at bounding box center [491, 32] width 20 height 8
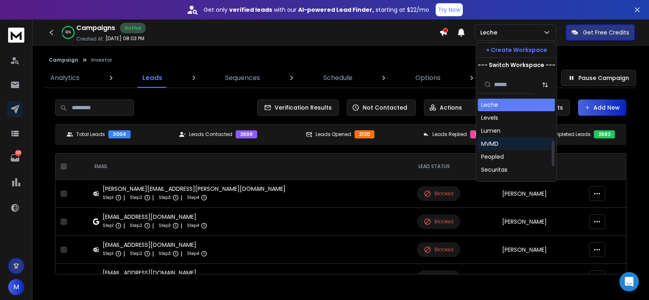
scroll to position [179, 0]
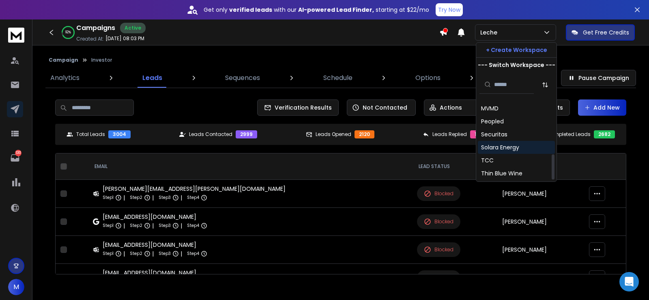
click at [523, 150] on div "Solara Energy" at bounding box center [516, 147] width 77 height 13
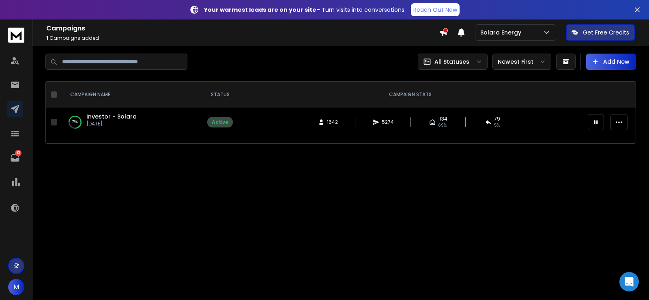
click at [96, 115] on span "Investor - Solara" at bounding box center [111, 116] width 50 height 8
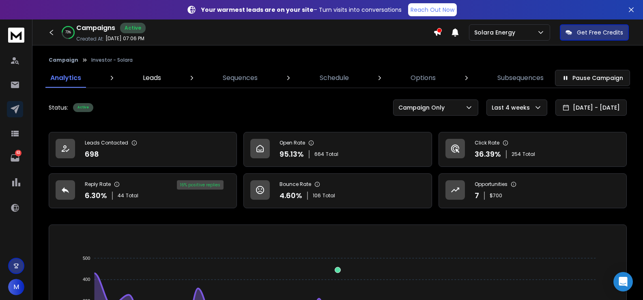
click at [153, 76] on p "Leads" at bounding box center [152, 78] width 18 height 10
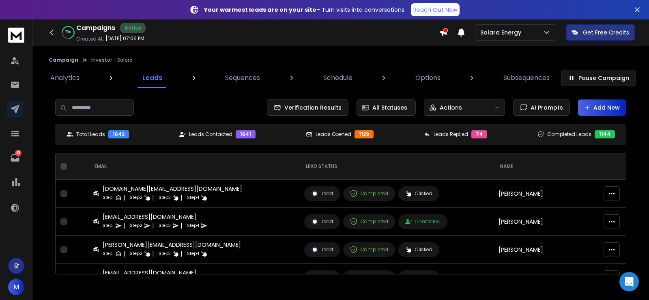
click at [608, 113] on button "Add New" at bounding box center [602, 107] width 48 height 16
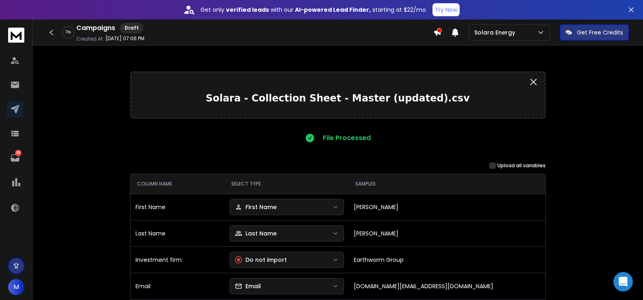
click at [238, 108] on div "Solara - Collection Sheet - Master (updated).csv" at bounding box center [338, 94] width 416 height 47
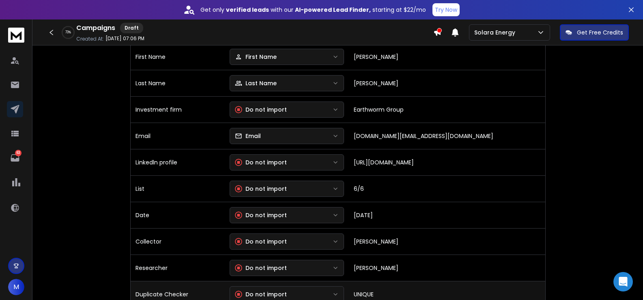
scroll to position [284, 0]
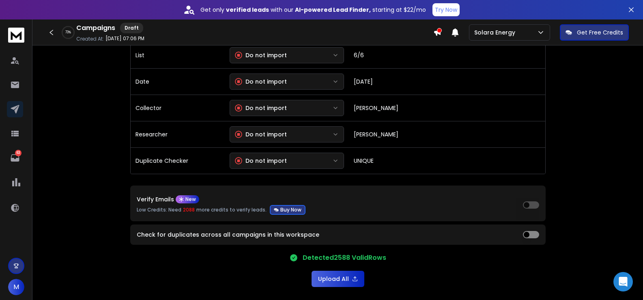
click at [338, 276] on button "Upload All" at bounding box center [338, 279] width 53 height 16
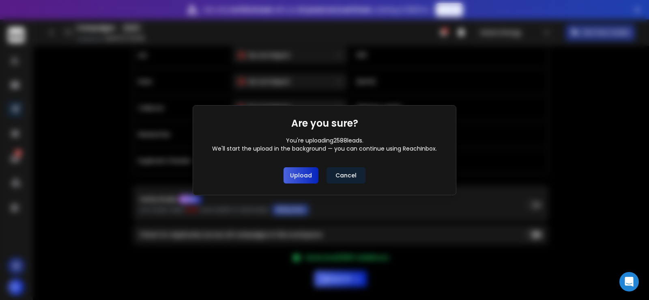
click at [307, 176] on button "Upload" at bounding box center [301, 175] width 35 height 16
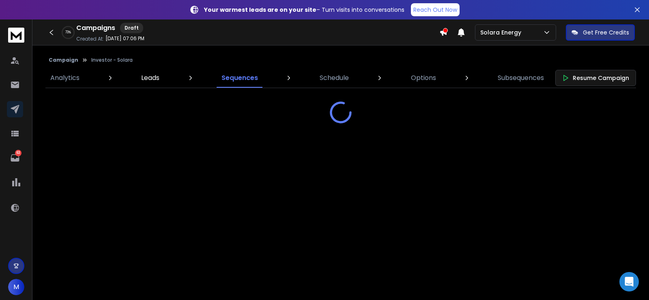
click at [145, 77] on p "Leads" at bounding box center [150, 78] width 18 height 10
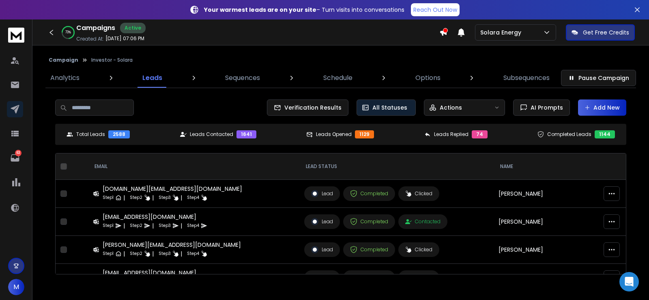
click at [397, 114] on button "All Statuses" at bounding box center [386, 107] width 59 height 16
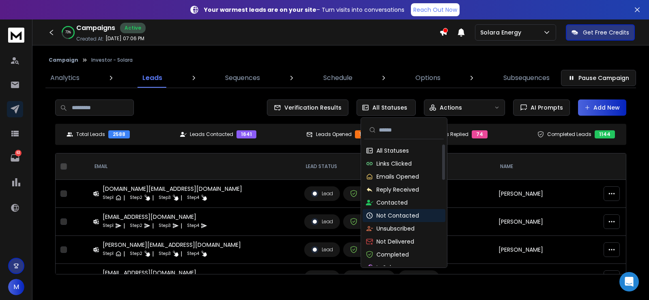
click at [387, 213] on p "Not Contacted" at bounding box center [398, 215] width 43 height 8
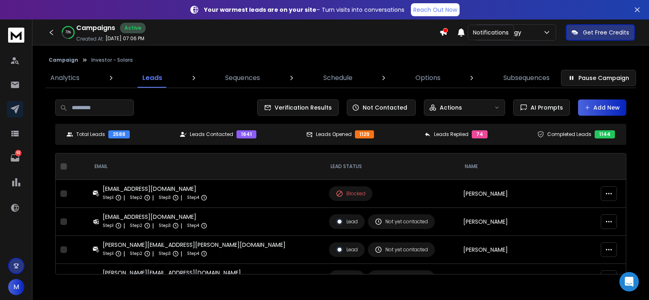
click at [509, 32] on div "Notifications" at bounding box center [491, 32] width 46 height 15
click at [532, 37] on button "Solara Energy" at bounding box center [515, 32] width 81 height 16
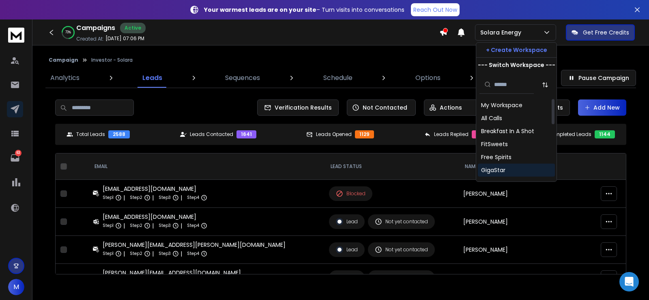
click at [532, 165] on div "GigaStar" at bounding box center [516, 170] width 77 height 13
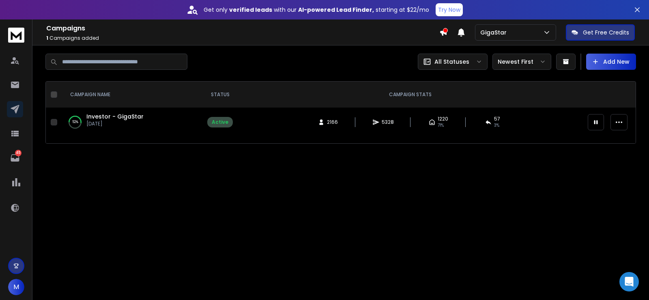
click at [100, 125] on p "[DATE]" at bounding box center [114, 124] width 57 height 6
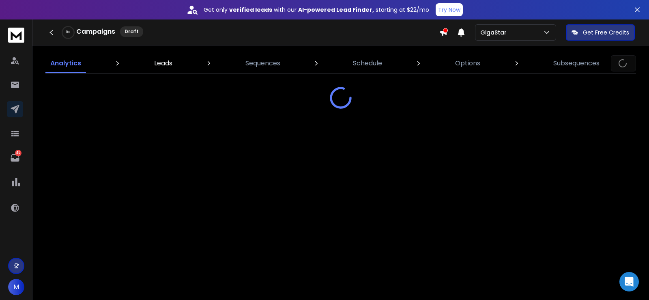
click at [164, 63] on p "Leads" at bounding box center [163, 63] width 18 height 10
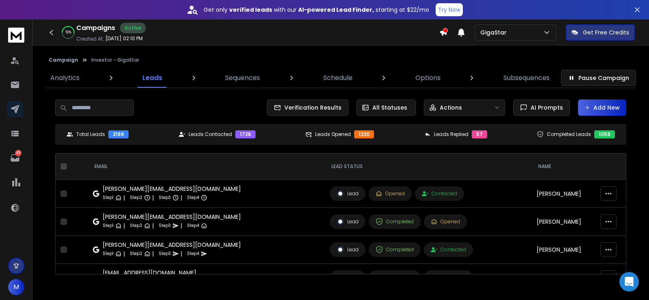
click at [598, 110] on button "Add New" at bounding box center [602, 107] width 48 height 16
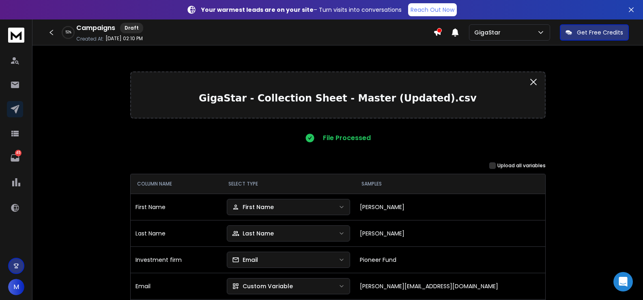
click at [269, 117] on div "GigaStar - Collection Sheet - Master (Updated).csv" at bounding box center [338, 94] width 416 height 47
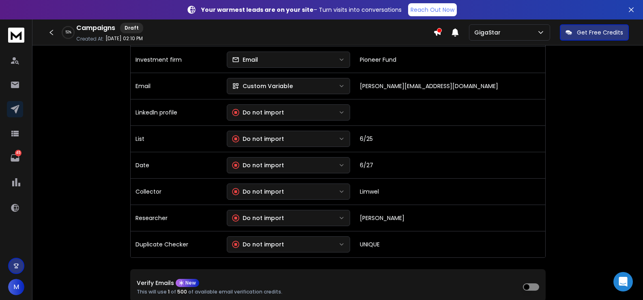
scroll to position [280, 0]
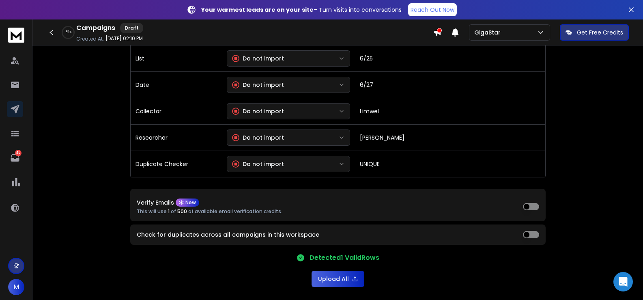
click at [341, 278] on button "Upload All" at bounding box center [338, 279] width 53 height 16
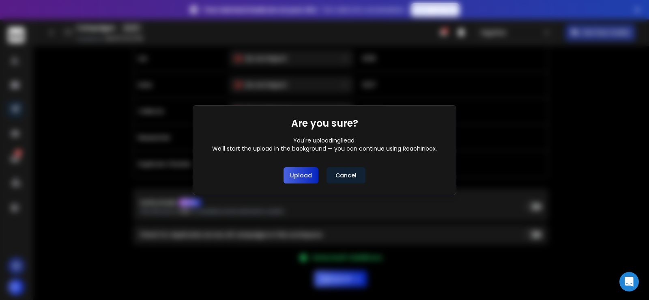
click at [298, 176] on button "Upload" at bounding box center [301, 175] width 35 height 16
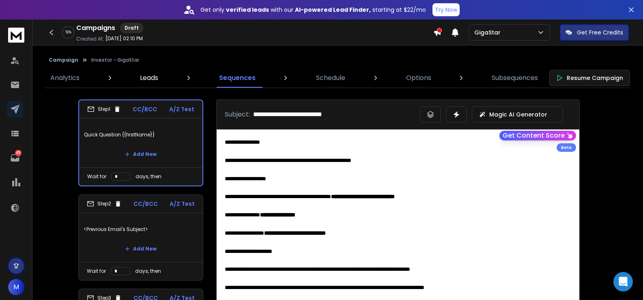
click at [152, 82] on p "Leads" at bounding box center [149, 78] width 18 height 10
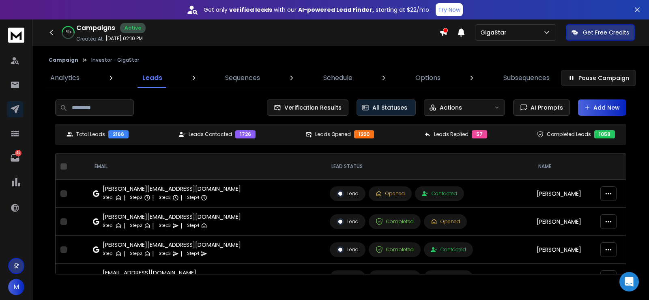
click at [392, 111] on p "All Statuses" at bounding box center [390, 107] width 35 height 8
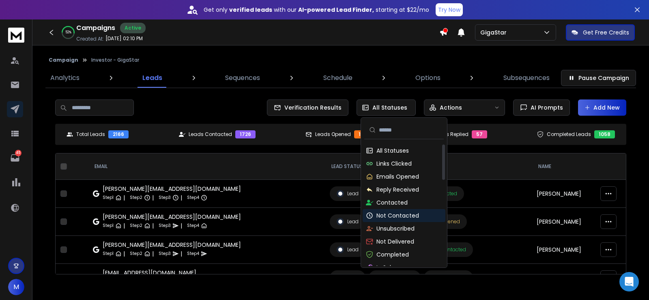
click at [401, 215] on p "Not Contacted" at bounding box center [398, 215] width 43 height 8
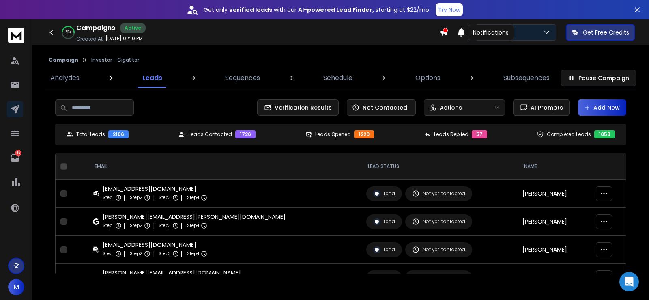
click at [527, 34] on div "GigaStar" at bounding box center [516, 32] width 71 height 8
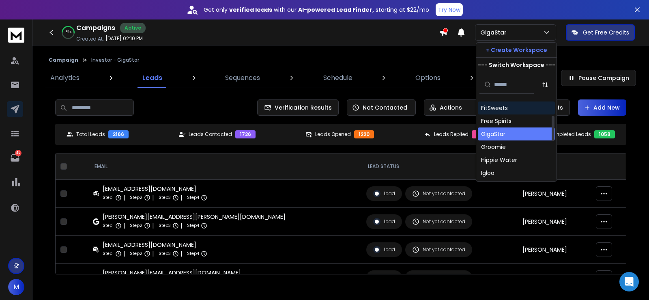
scroll to position [54, 0]
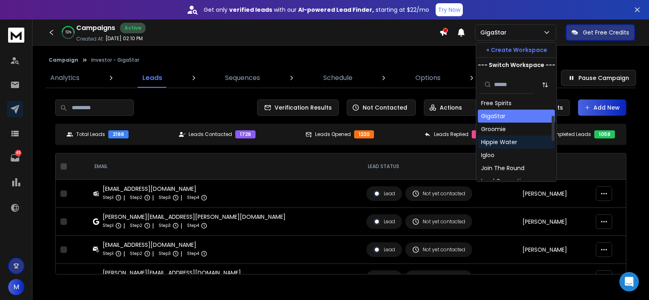
click at [527, 139] on div "Hippie Water" at bounding box center [516, 142] width 77 height 13
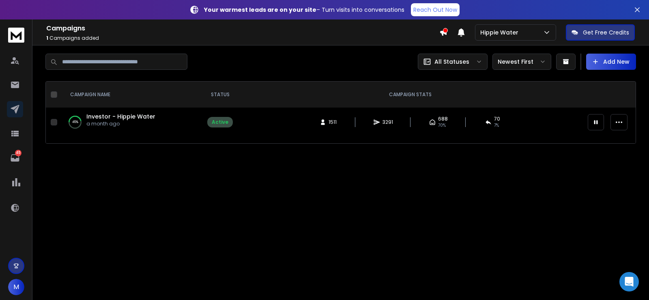
click at [131, 121] on p "a month ago" at bounding box center [120, 124] width 69 height 6
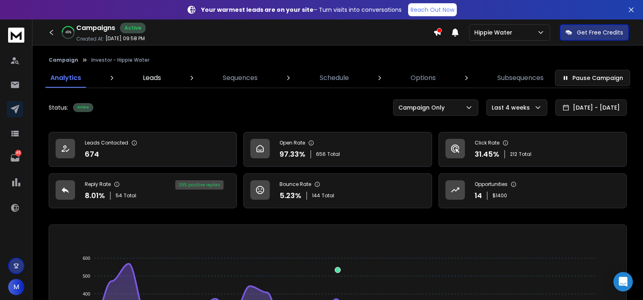
click at [147, 77] on p "Leads" at bounding box center [152, 78] width 18 height 10
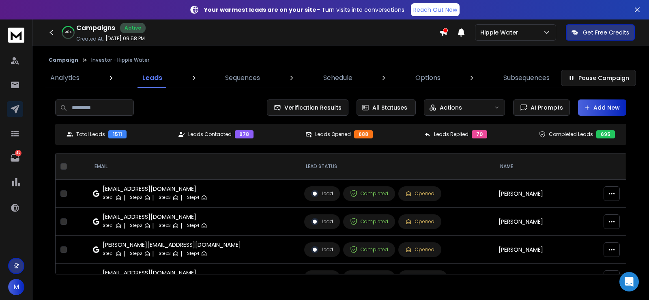
click at [594, 113] on button "Add New" at bounding box center [602, 107] width 48 height 16
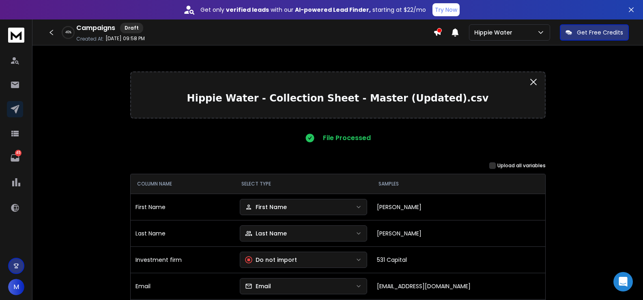
drag, startPoint x: 239, startPoint y: 112, endPoint x: 235, endPoint y: 109, distance: 5.3
click at [239, 112] on div "Hippie Water - Collection Sheet - Master (Updated).csv" at bounding box center [338, 94] width 416 height 47
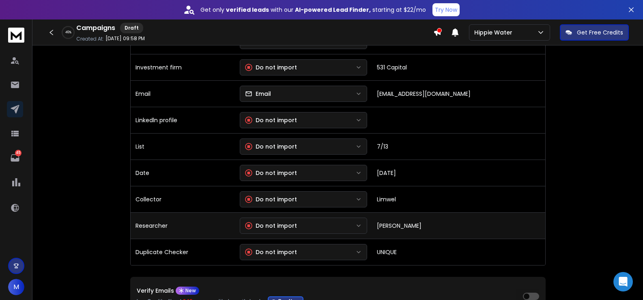
scroll to position [284, 0]
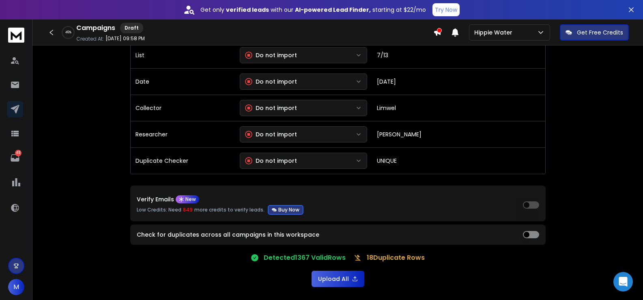
click at [333, 278] on button "Upload All" at bounding box center [338, 279] width 53 height 16
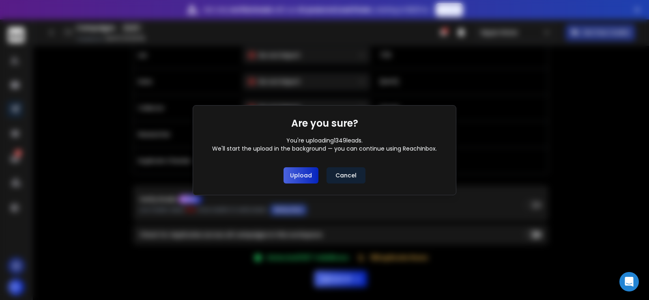
click at [307, 176] on button "Upload" at bounding box center [301, 175] width 35 height 16
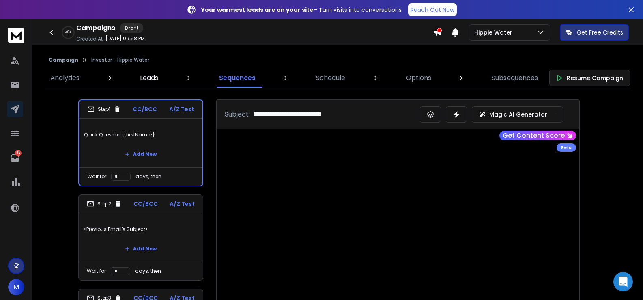
click at [151, 80] on p "Leads" at bounding box center [149, 78] width 18 height 10
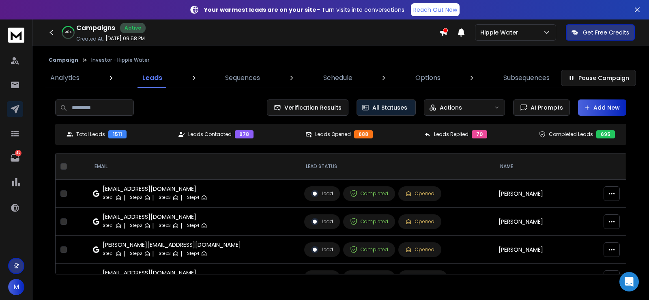
click at [386, 110] on p "All Statuses" at bounding box center [390, 107] width 35 height 8
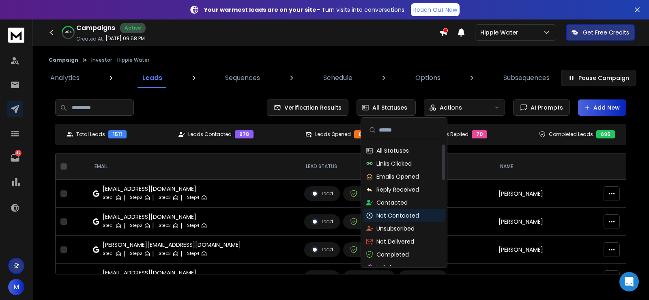
click at [390, 219] on p "Not Contacted" at bounding box center [398, 215] width 43 height 8
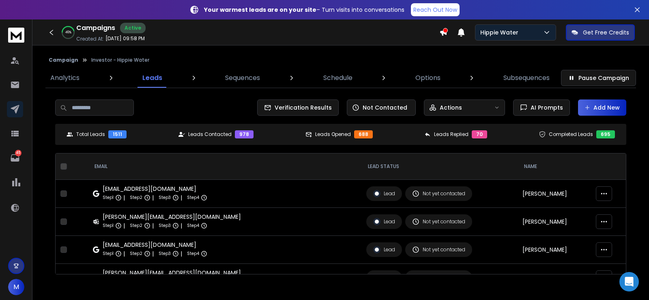
click at [519, 30] on p "Hippie Water" at bounding box center [501, 32] width 41 height 8
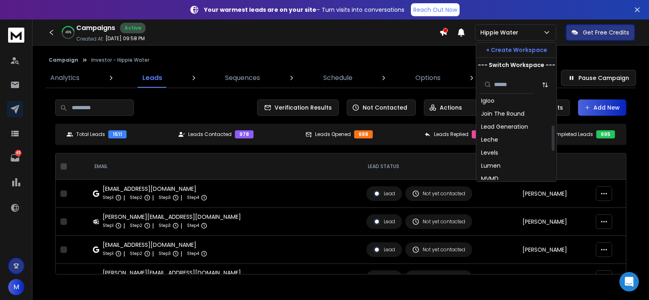
scroll to position [54, 0]
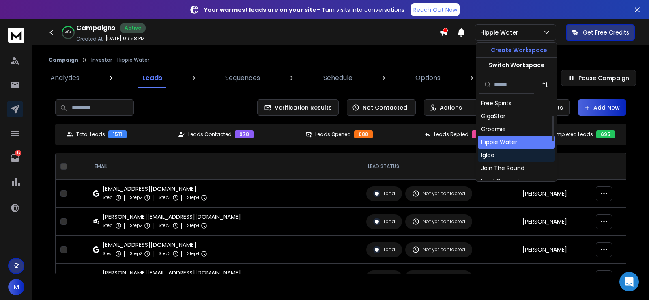
click at [521, 151] on div "Igloo" at bounding box center [516, 155] width 77 height 13
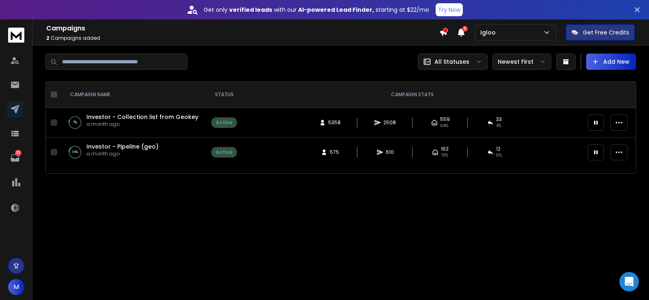
click at [122, 155] on p "a month ago" at bounding box center [122, 154] width 72 height 6
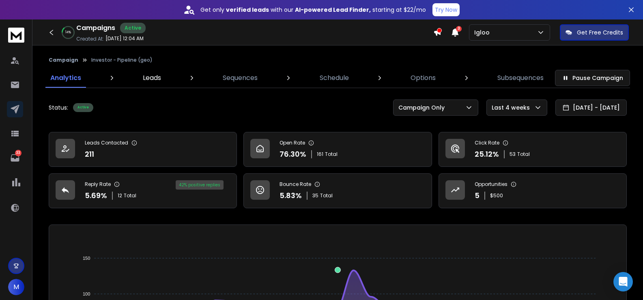
click at [156, 79] on p "Leads" at bounding box center [152, 78] width 18 height 10
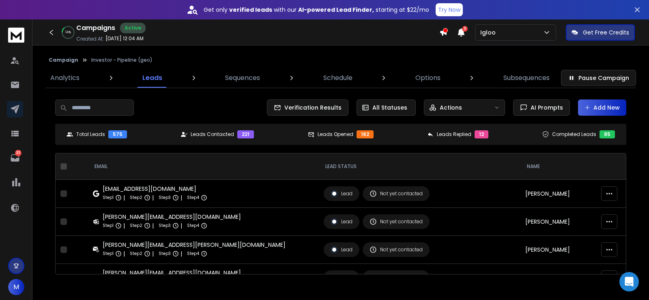
click at [599, 106] on button "Add New" at bounding box center [602, 107] width 48 height 16
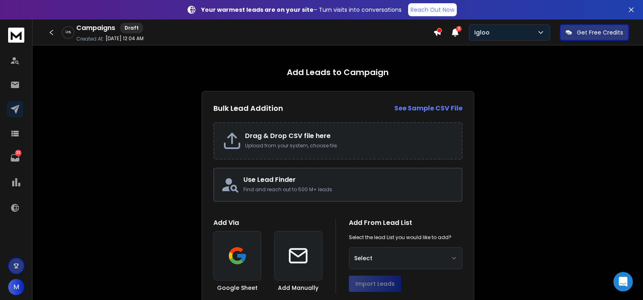
click at [513, 39] on button "Igloo" at bounding box center [509, 32] width 81 height 16
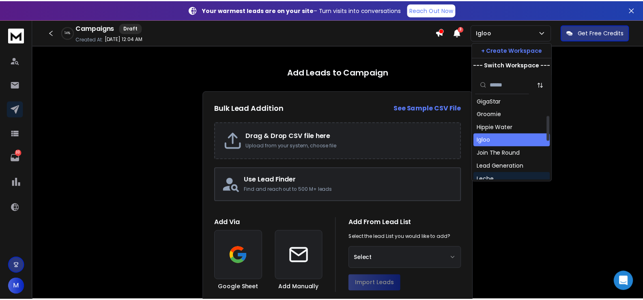
scroll to position [54, 0]
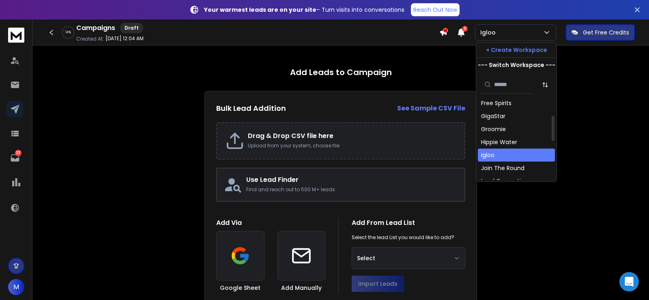
click at [499, 154] on div "Igloo" at bounding box center [516, 155] width 77 height 13
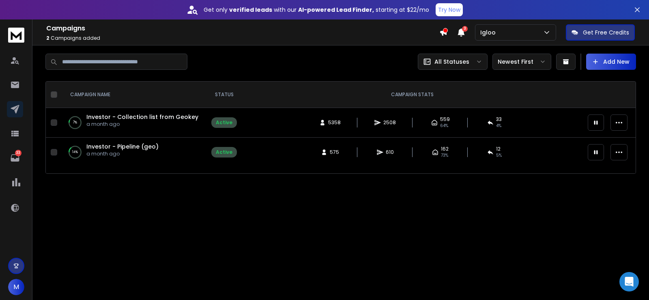
click at [117, 152] on p "a month ago" at bounding box center [122, 154] width 72 height 6
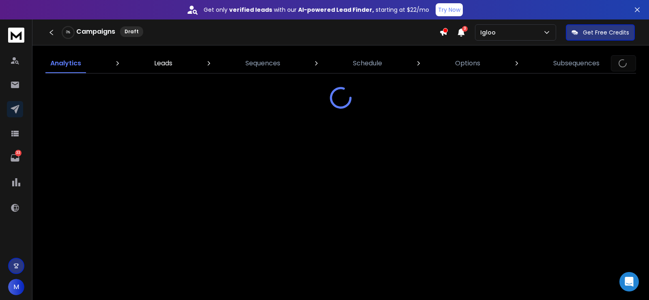
click at [160, 66] on p "Leads" at bounding box center [163, 63] width 18 height 10
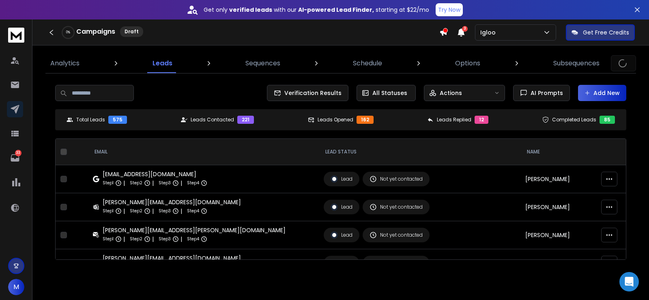
click at [603, 98] on button "Add New" at bounding box center [602, 93] width 48 height 16
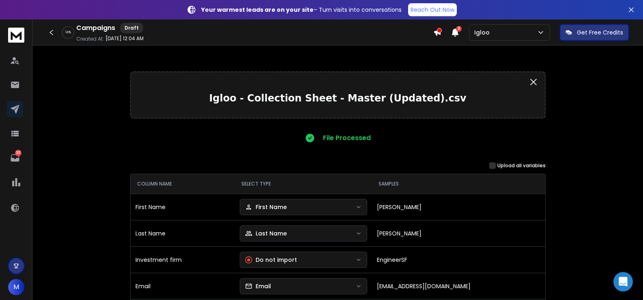
drag, startPoint x: 261, startPoint y: 56, endPoint x: 335, endPoint y: 39, distance: 76.0
click at [263, 56] on div "Igloo - Collection Sheet - Master (Updated).csv File Processed Upload all varia…" at bounding box center [321, 301] width 643 height 564
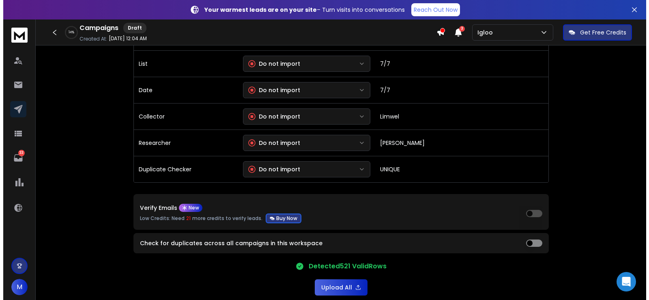
scroll to position [284, 0]
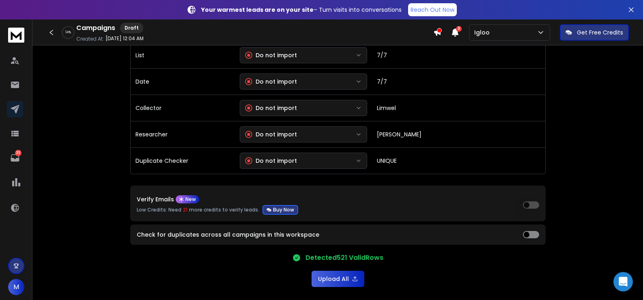
click at [336, 278] on button "Upload All" at bounding box center [338, 279] width 53 height 16
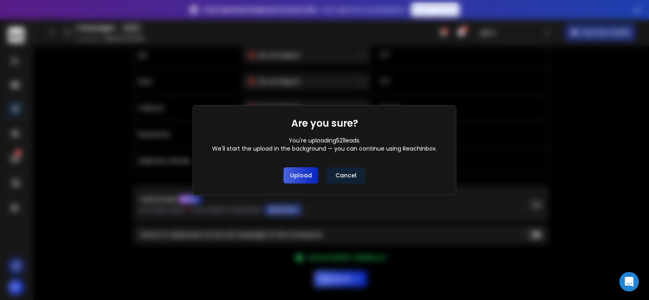
click at [303, 179] on button "Upload" at bounding box center [301, 175] width 35 height 16
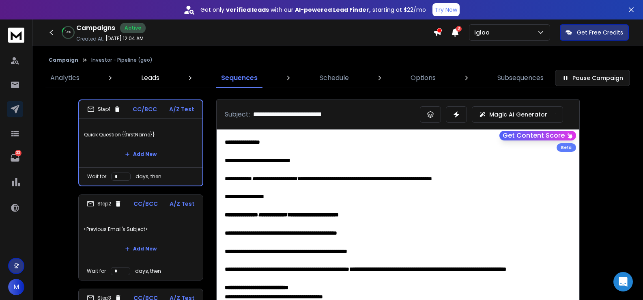
click at [154, 81] on p "Leads" at bounding box center [150, 78] width 18 height 10
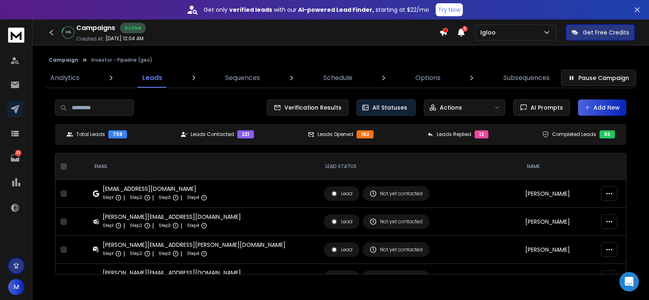
click at [411, 110] on button "All Statuses" at bounding box center [386, 107] width 59 height 16
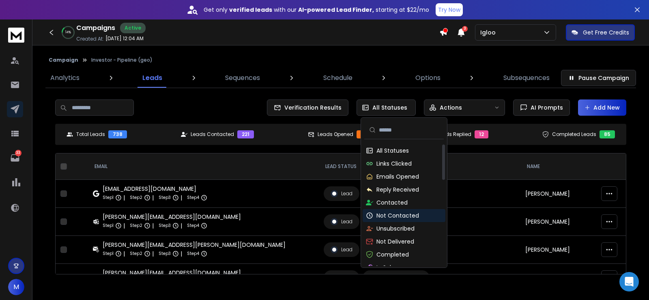
click at [392, 213] on p "Not Contacted" at bounding box center [398, 215] width 43 height 8
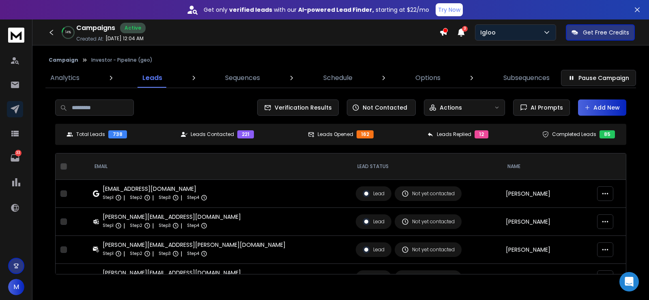
click at [526, 30] on div "Igloo" at bounding box center [516, 32] width 71 height 8
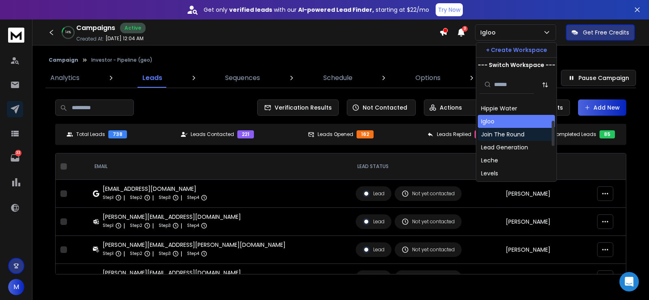
scroll to position [70, 0]
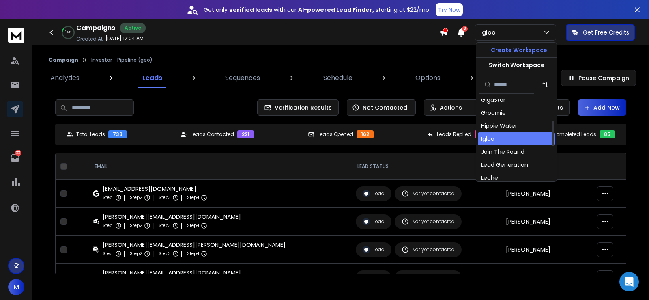
click at [506, 140] on div "Igloo" at bounding box center [516, 138] width 77 height 13
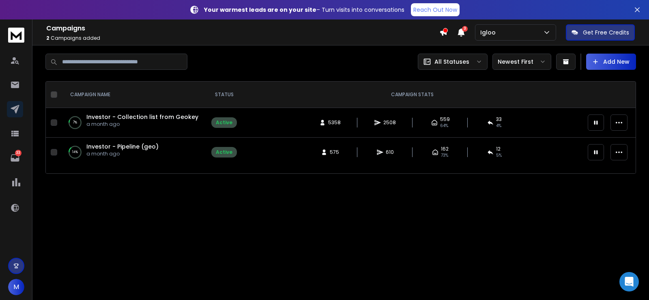
click at [157, 121] on p "a month ago" at bounding box center [142, 124] width 112 height 6
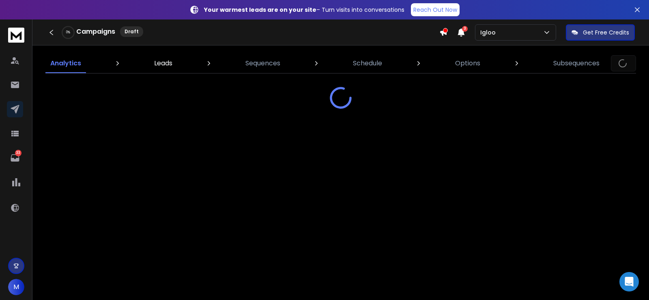
click at [162, 66] on p "Leads" at bounding box center [163, 63] width 18 height 10
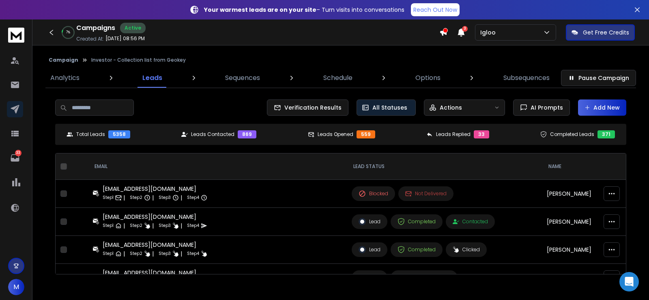
click at [385, 112] on button "All Statuses" at bounding box center [386, 107] width 59 height 16
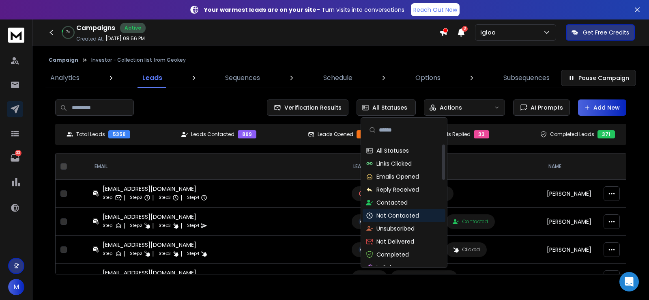
click at [402, 215] on p "Not Contacted" at bounding box center [398, 215] width 43 height 8
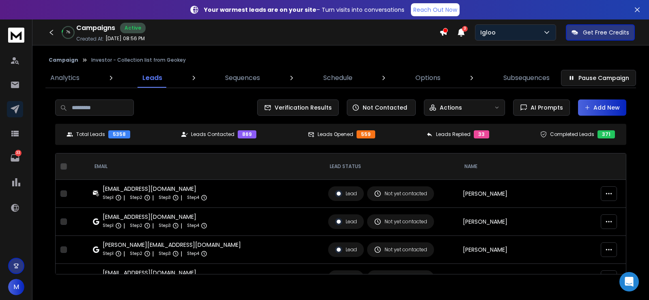
click at [491, 30] on p "Igloo" at bounding box center [490, 32] width 19 height 8
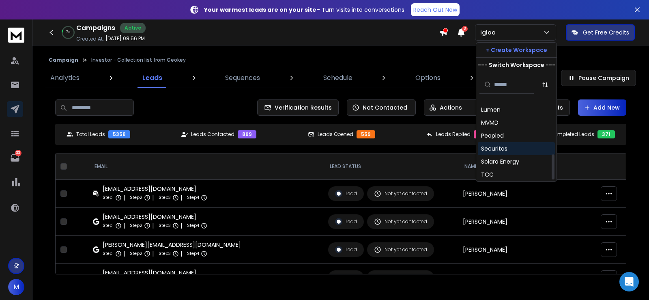
scroll to position [179, 0]
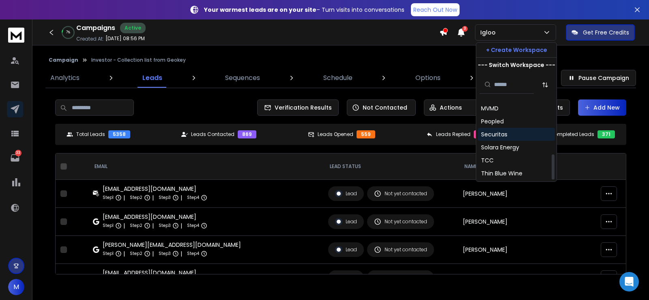
click at [522, 136] on div "Securitas" at bounding box center [516, 134] width 77 height 13
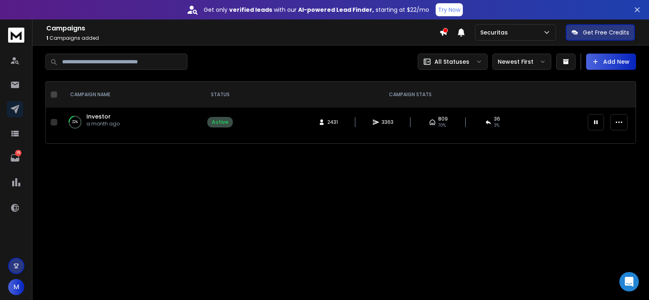
click at [117, 121] on p "a month ago" at bounding box center [102, 124] width 33 height 6
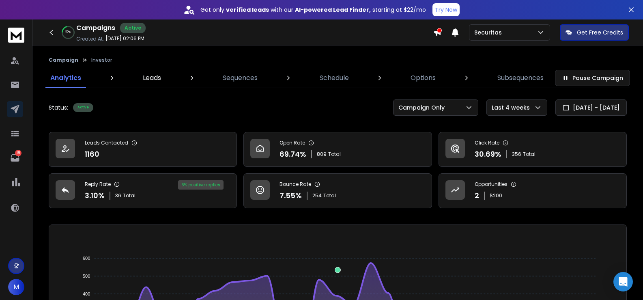
click at [153, 79] on p "Leads" at bounding box center [152, 78] width 18 height 10
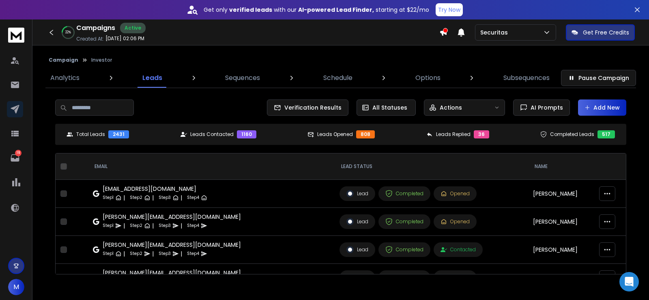
click at [596, 108] on button "Add New" at bounding box center [602, 107] width 48 height 16
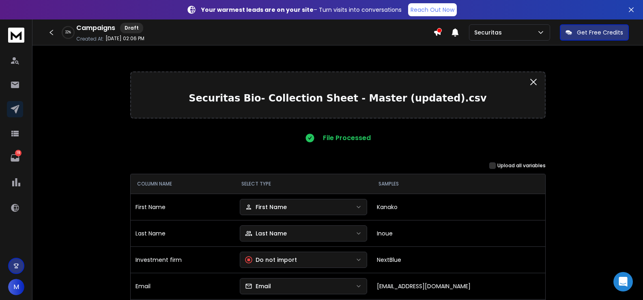
drag, startPoint x: 242, startPoint y: 144, endPoint x: 245, endPoint y: 134, distance: 10.3
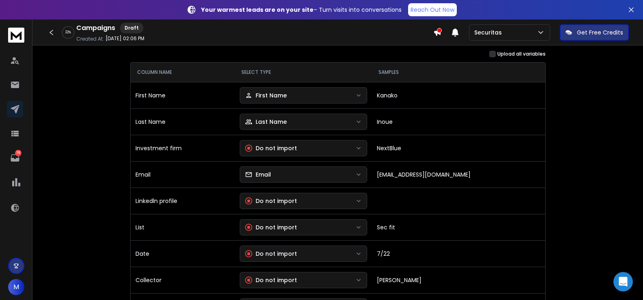
scroll to position [284, 0]
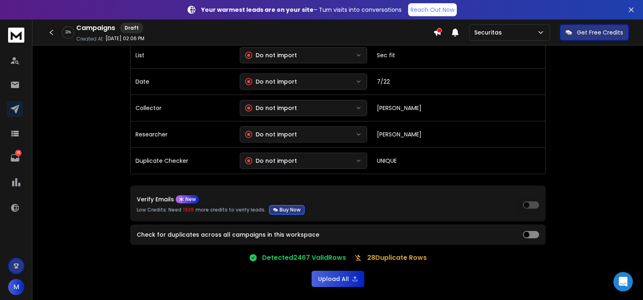
click at [327, 282] on button "Upload All" at bounding box center [338, 279] width 53 height 16
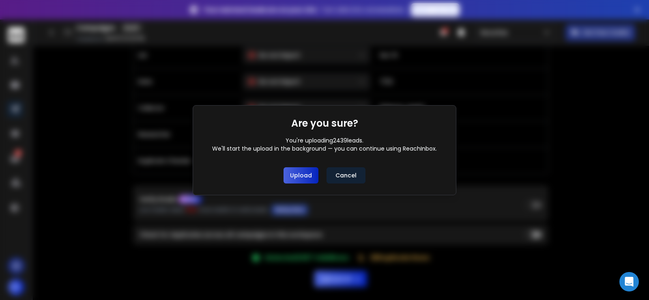
click at [345, 175] on button "Cancel" at bounding box center [346, 175] width 39 height 16
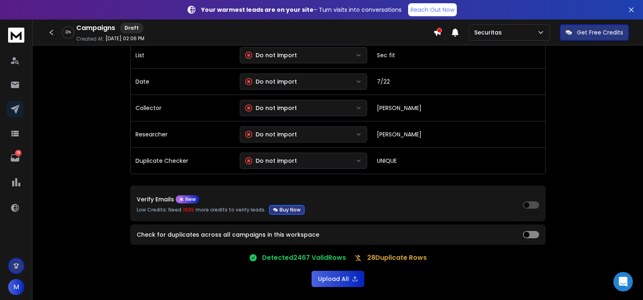
click at [330, 278] on button "Upload All" at bounding box center [338, 279] width 53 height 16
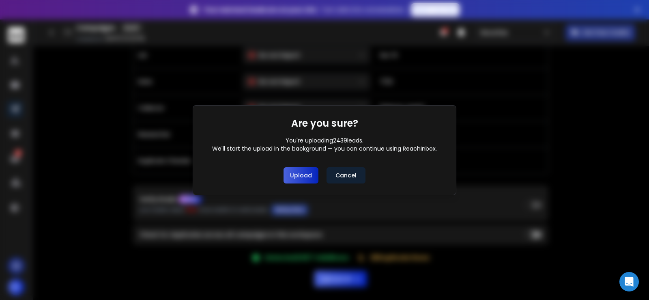
click at [300, 179] on button "Upload" at bounding box center [301, 175] width 35 height 16
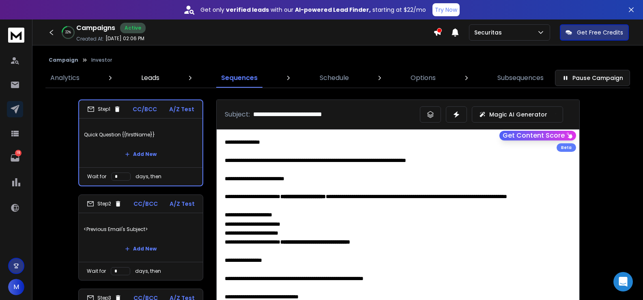
click at [151, 82] on p "Leads" at bounding box center [150, 78] width 18 height 10
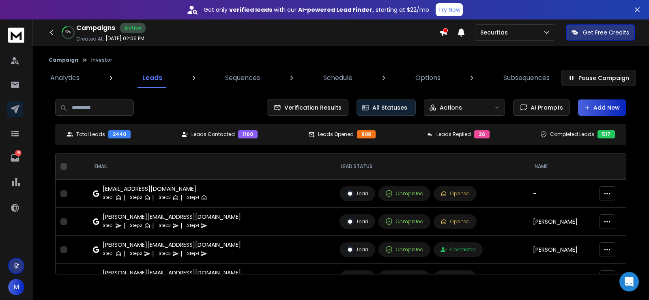
click at [406, 108] on p "All Statuses" at bounding box center [390, 107] width 35 height 8
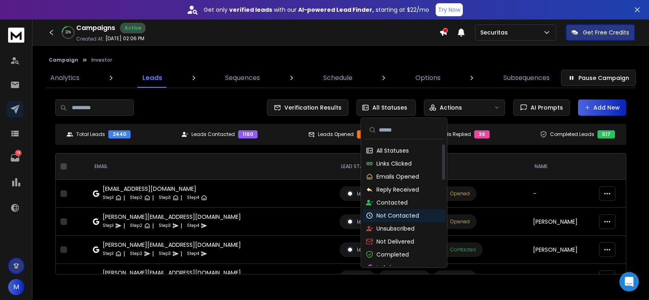
click at [407, 217] on p "Not Contacted" at bounding box center [398, 215] width 43 height 8
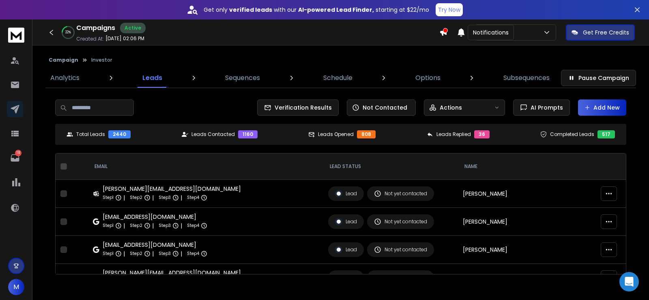
click at [500, 36] on div "Notifications" at bounding box center [491, 32] width 46 height 15
click at [524, 36] on div "Securitas" at bounding box center [516, 32] width 71 height 8
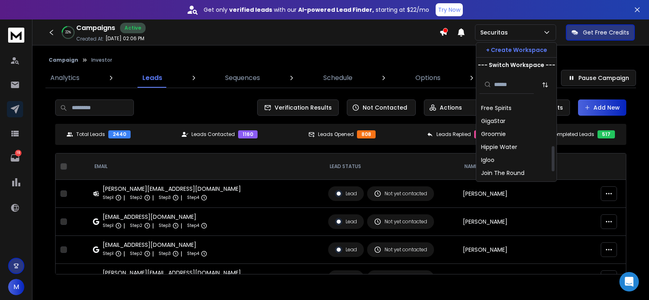
scroll to position [179, 0]
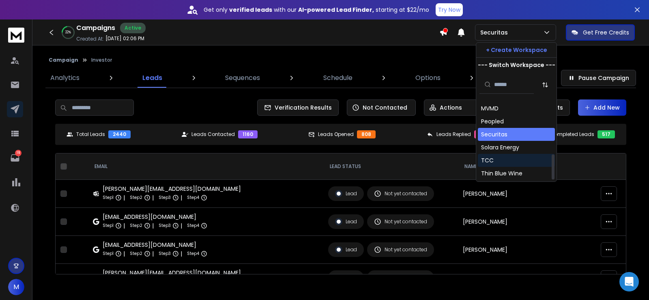
drag, startPoint x: 520, startPoint y: 162, endPoint x: 230, endPoint y: 28, distance: 320.3
click at [519, 162] on div "TCC" at bounding box center [516, 160] width 77 height 13
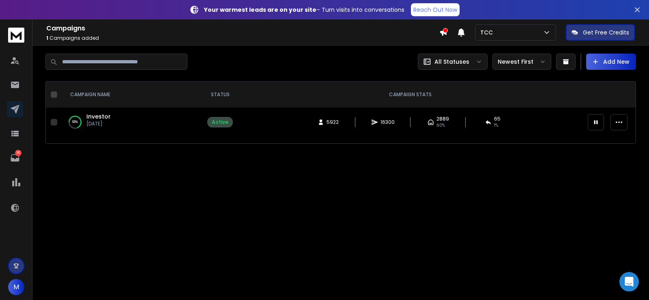
click at [123, 127] on div "68 % Investor 4 months ago" at bounding box center [132, 121] width 126 height 19
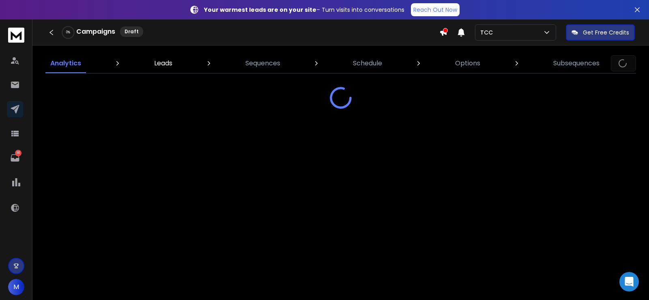
click at [163, 56] on link "Leads" at bounding box center [163, 63] width 28 height 19
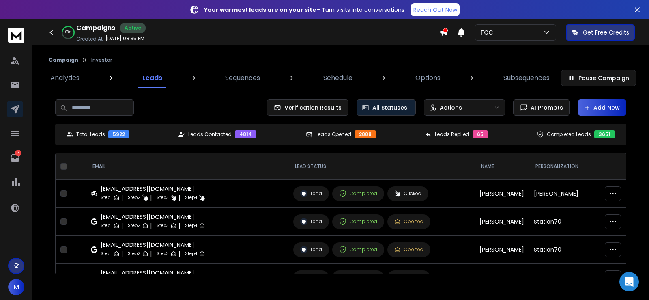
click at [406, 107] on p "All Statuses" at bounding box center [390, 107] width 35 height 8
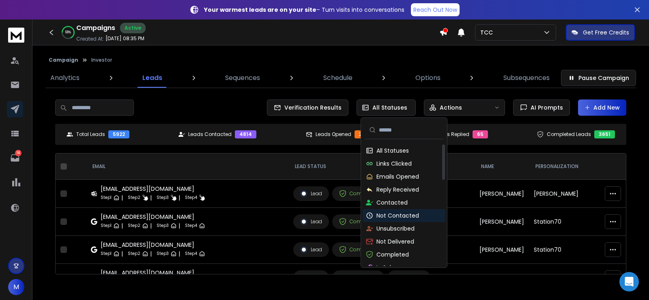
click at [407, 219] on p "Not Contacted" at bounding box center [398, 215] width 43 height 8
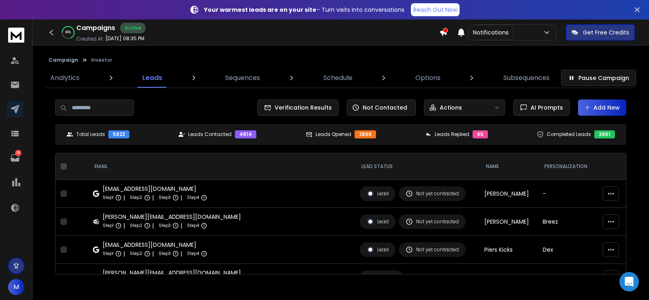
click at [506, 33] on div "Notifications" at bounding box center [491, 32] width 46 height 15
click at [530, 33] on div "TCC" at bounding box center [516, 32] width 71 height 8
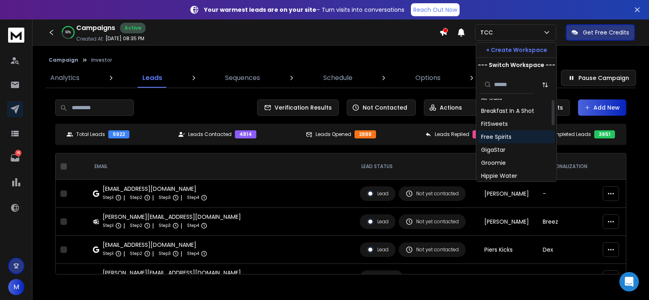
scroll to position [54, 0]
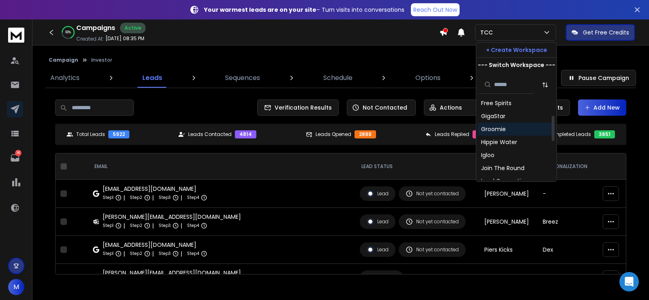
click at [507, 129] on div "Groomie" at bounding box center [516, 129] width 77 height 13
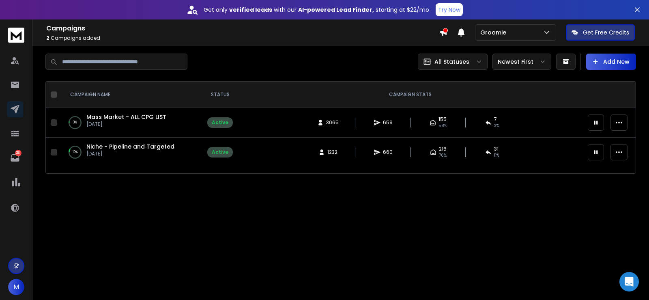
click at [134, 152] on p "[DATE]" at bounding box center [130, 154] width 88 height 6
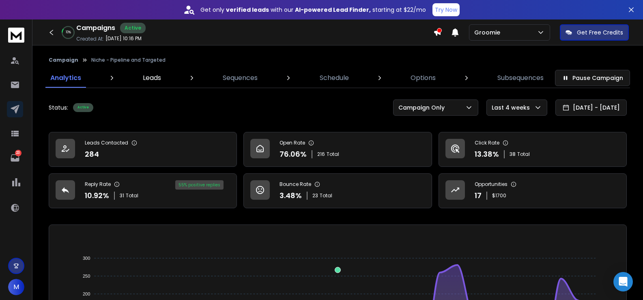
click at [156, 78] on p "Leads" at bounding box center [152, 78] width 18 height 10
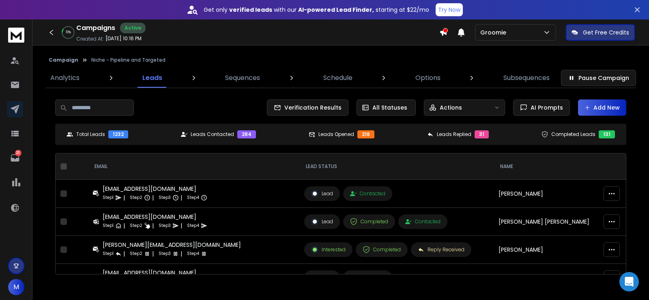
click at [609, 110] on button "Add New" at bounding box center [602, 107] width 48 height 16
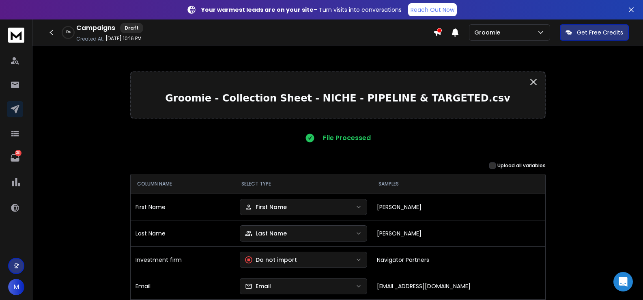
drag, startPoint x: 231, startPoint y: 126, endPoint x: 228, endPoint y: 118, distance: 8.9
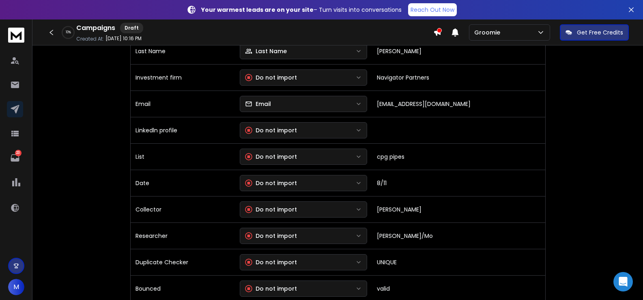
scroll to position [310, 0]
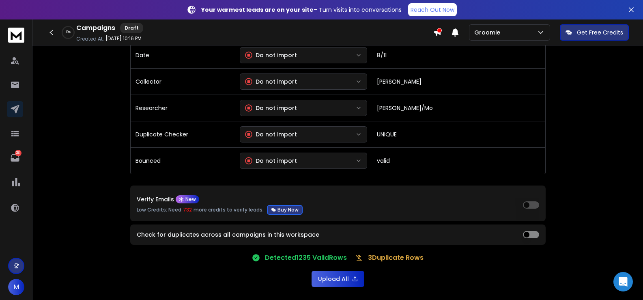
click at [345, 276] on button "Upload All" at bounding box center [338, 279] width 53 height 16
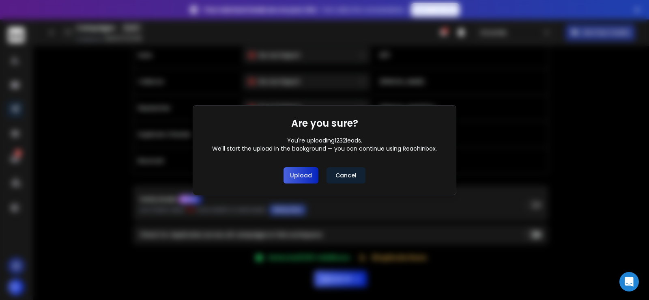
click at [307, 176] on button "Upload" at bounding box center [301, 175] width 35 height 16
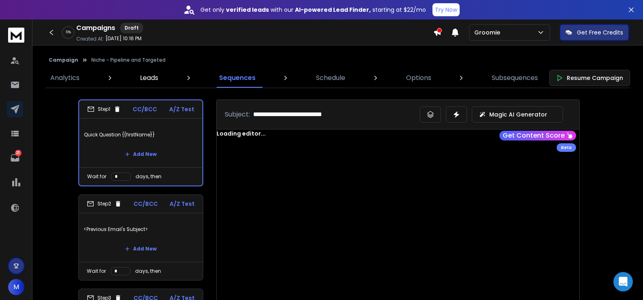
click at [149, 78] on p "Leads" at bounding box center [149, 78] width 18 height 10
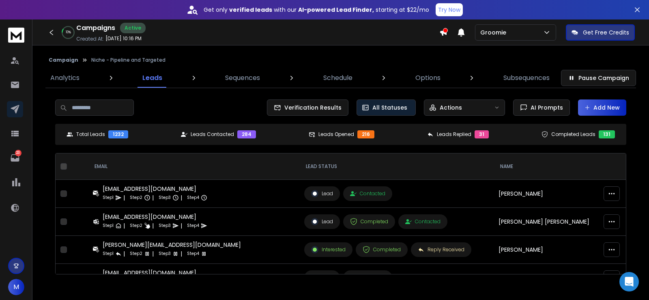
click at [390, 112] on button "All Statuses" at bounding box center [386, 107] width 59 height 16
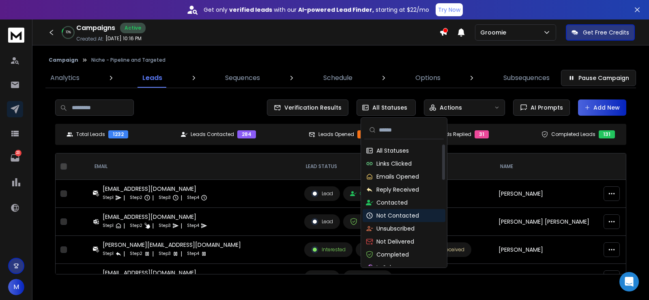
click at [394, 216] on p "Not Contacted" at bounding box center [398, 215] width 43 height 8
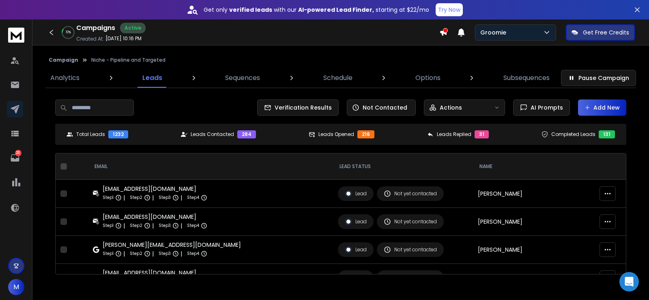
click at [492, 29] on p "Groomie" at bounding box center [495, 32] width 29 height 8
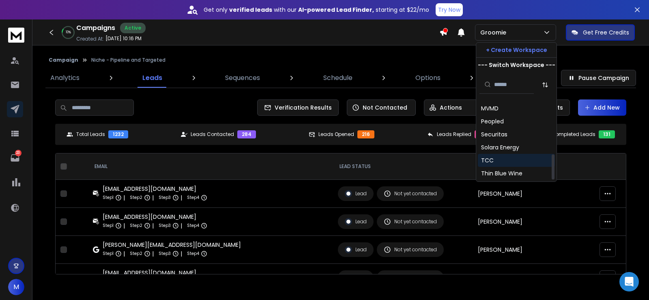
scroll to position [70, 0]
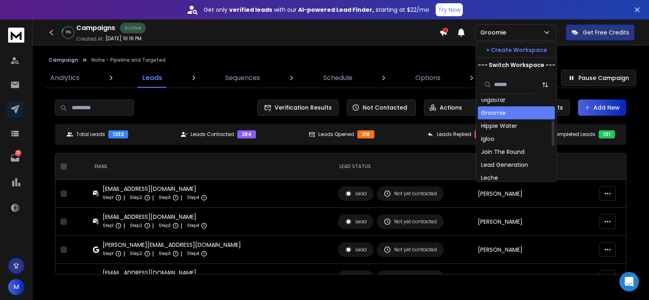
click at [502, 112] on div "Groomie" at bounding box center [493, 113] width 25 height 8
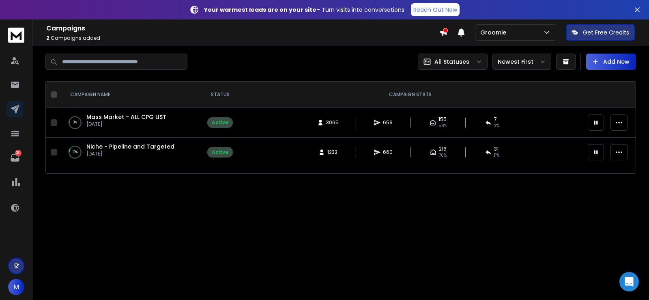
click at [141, 121] on p "[DATE]" at bounding box center [126, 124] width 80 height 6
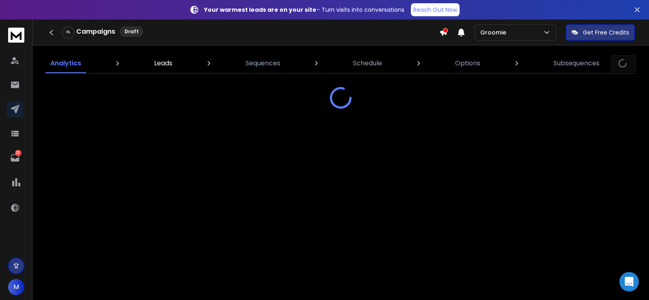
click at [162, 67] on div "Analytics Leads Sequences Schedule Options Subsequences" at bounding box center [340, 64] width 591 height 20
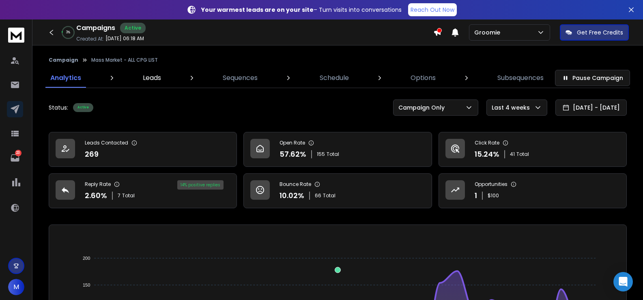
click at [159, 84] on link "Leads" at bounding box center [152, 77] width 28 height 19
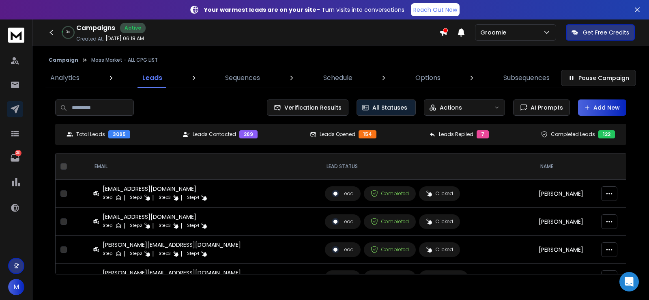
click at [390, 107] on p "All Statuses" at bounding box center [390, 107] width 35 height 8
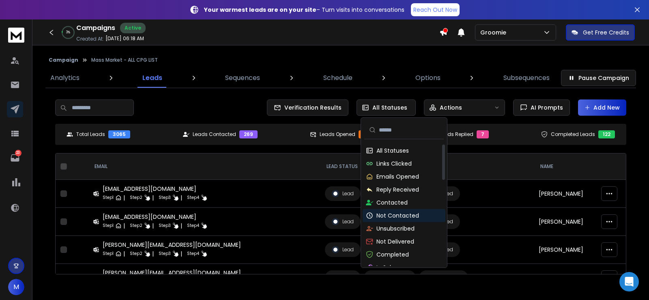
click at [385, 216] on p "Not Contacted" at bounding box center [398, 215] width 43 height 8
